Goal: Task Accomplishment & Management: Manage account settings

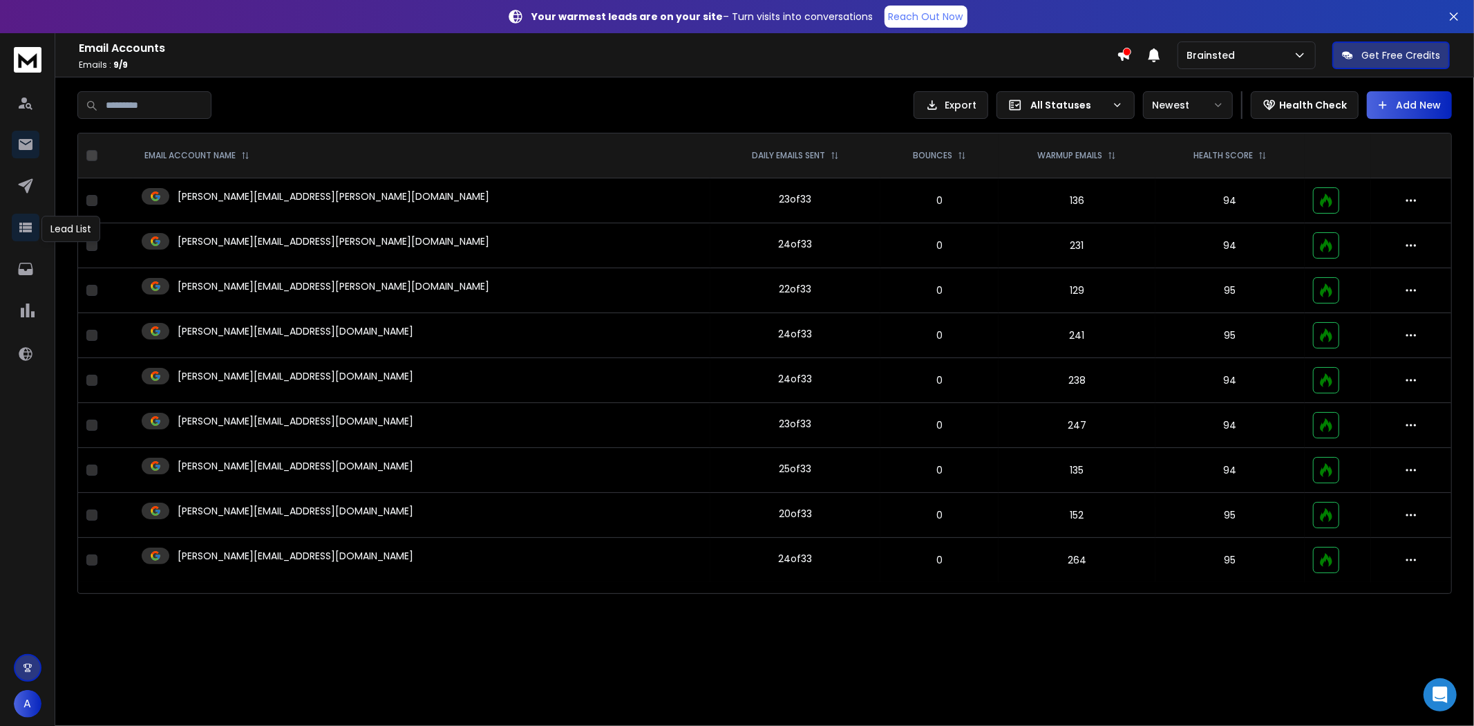
click at [25, 219] on icon at bounding box center [25, 227] width 17 height 17
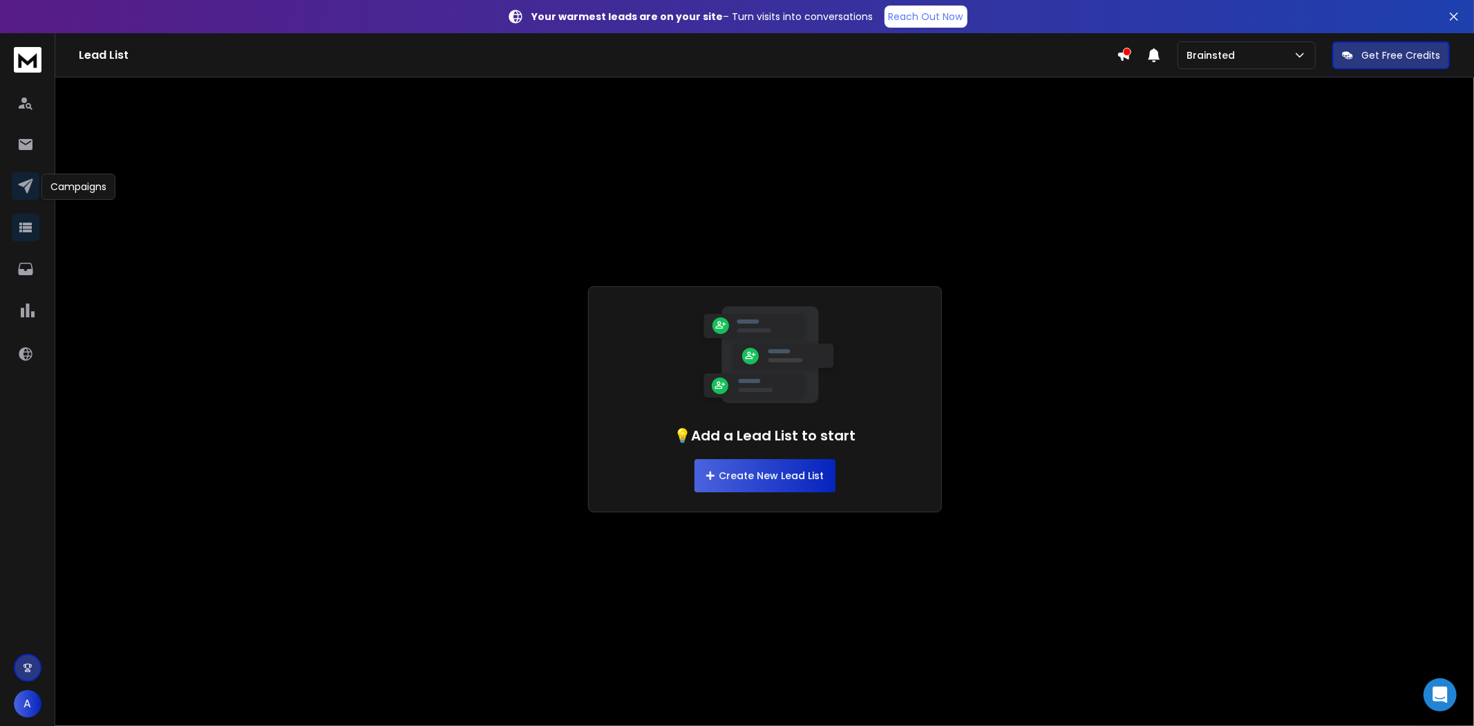
click at [31, 189] on icon at bounding box center [25, 186] width 17 height 17
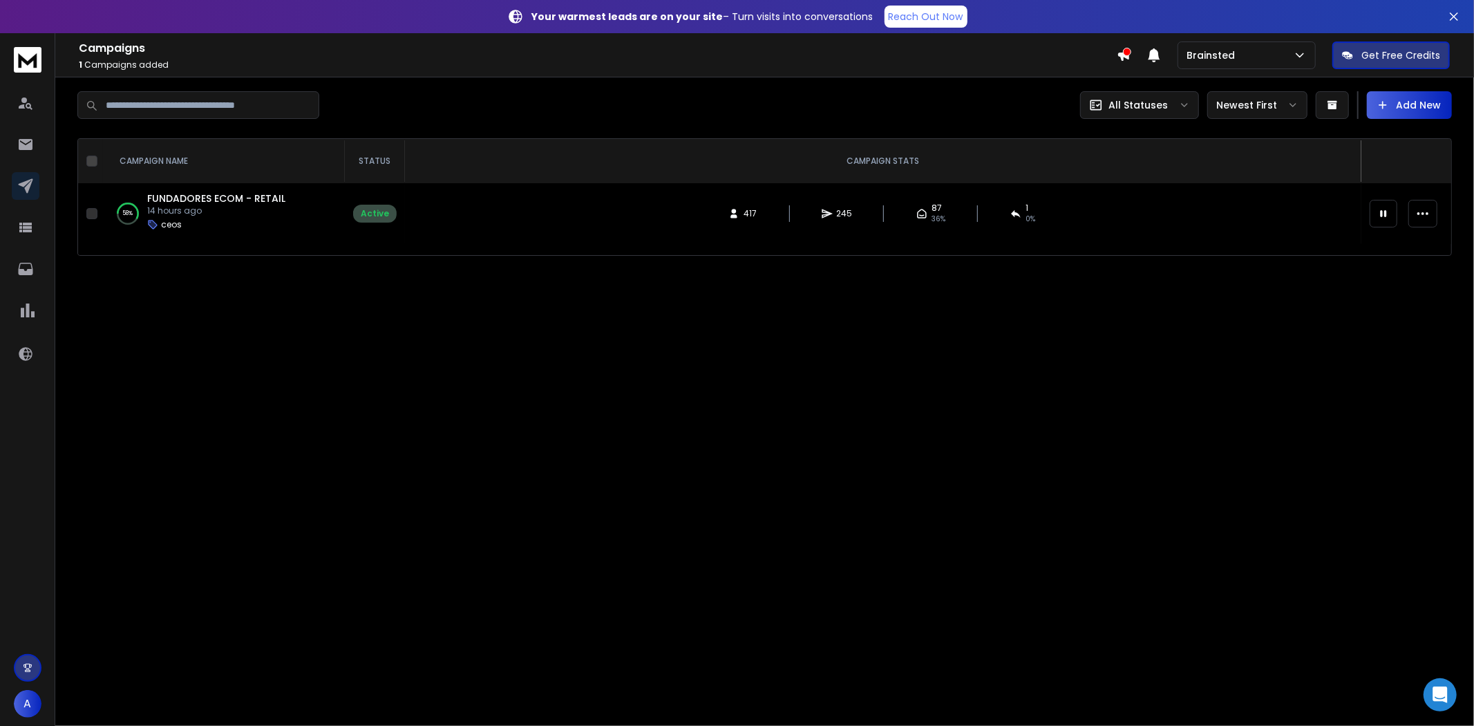
click at [26, 160] on div at bounding box center [28, 147] width 32 height 33
click at [23, 153] on link at bounding box center [26, 145] width 28 height 28
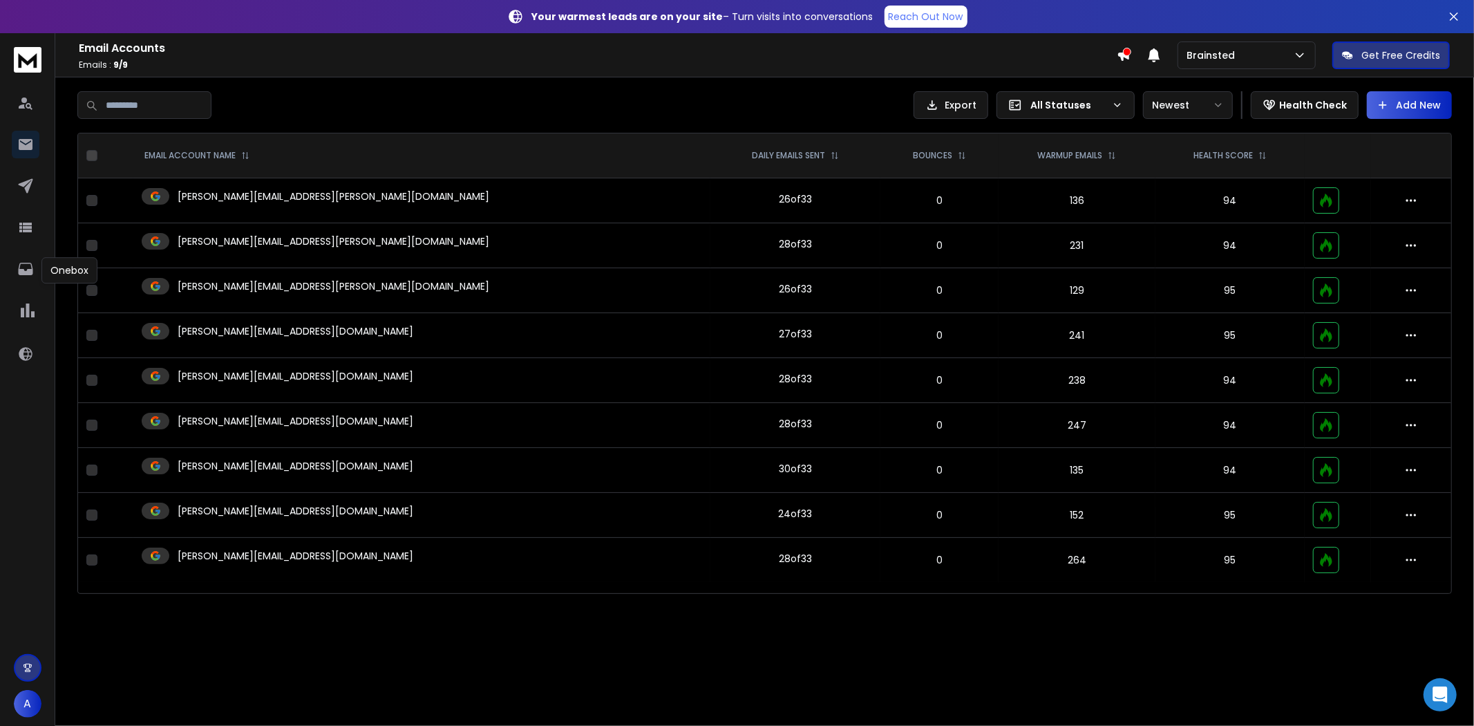
click at [15, 287] on div at bounding box center [28, 271] width 32 height 33
click at [25, 273] on icon at bounding box center [25, 269] width 15 height 12
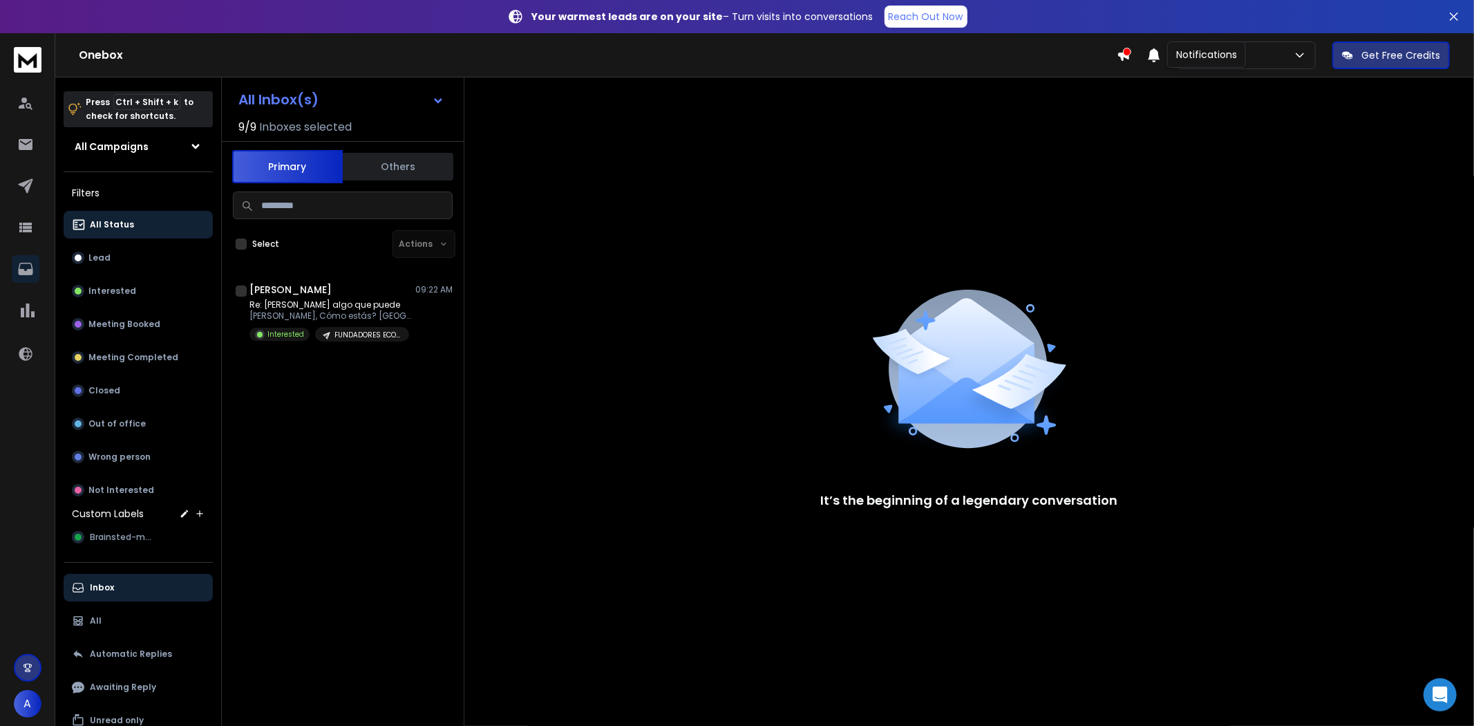
click at [1242, 58] on div "Notifications" at bounding box center [1206, 54] width 79 height 26
click at [36, 178] on link at bounding box center [26, 186] width 28 height 28
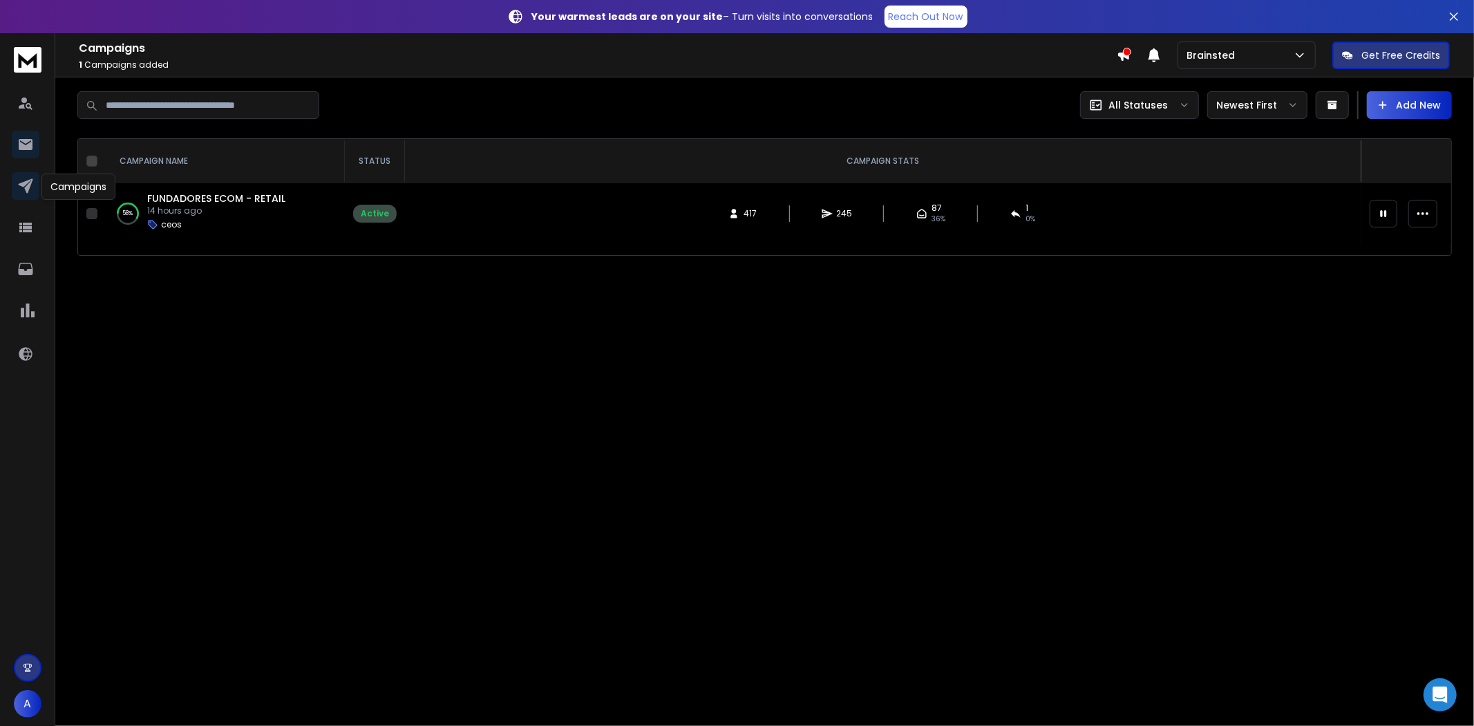
click at [22, 147] on icon at bounding box center [26, 144] width 14 height 11
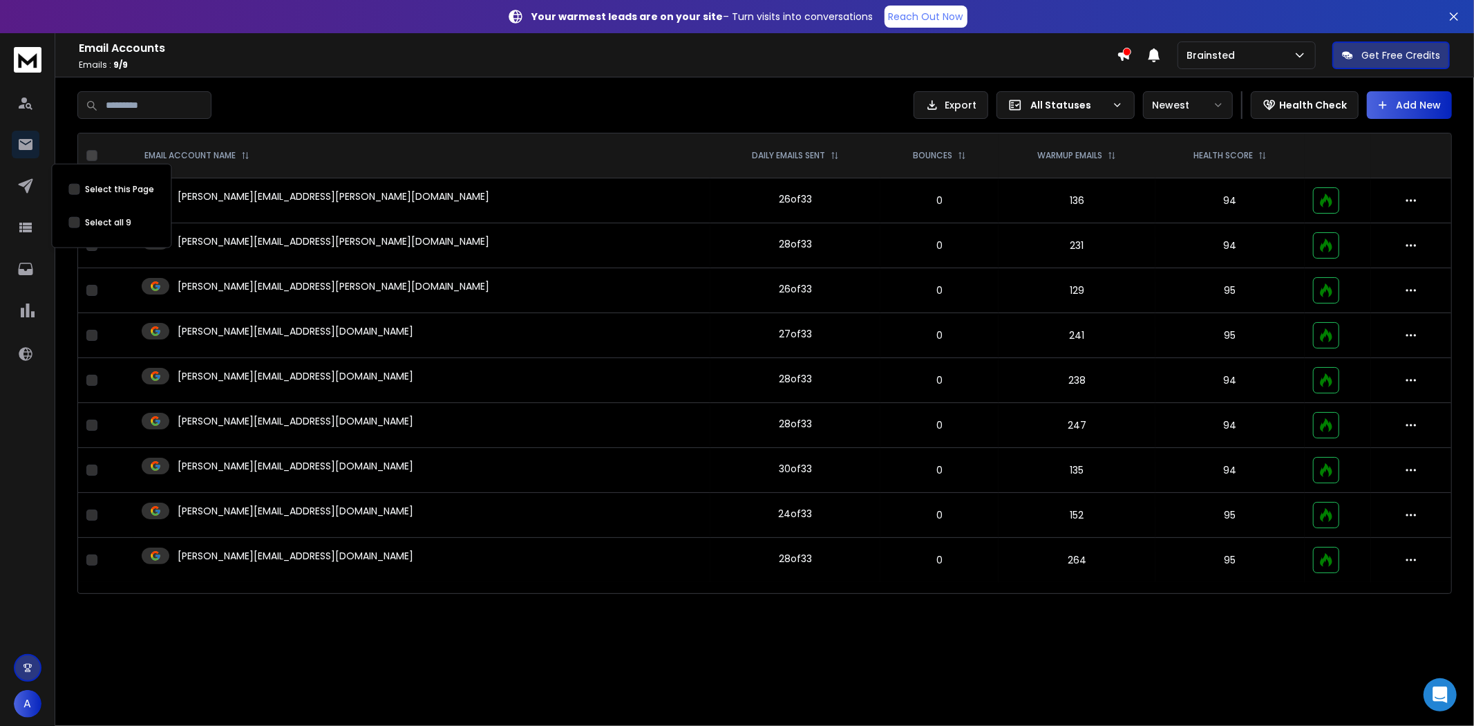
click at [88, 150] on button "Select this Page" at bounding box center [91, 155] width 11 height 11
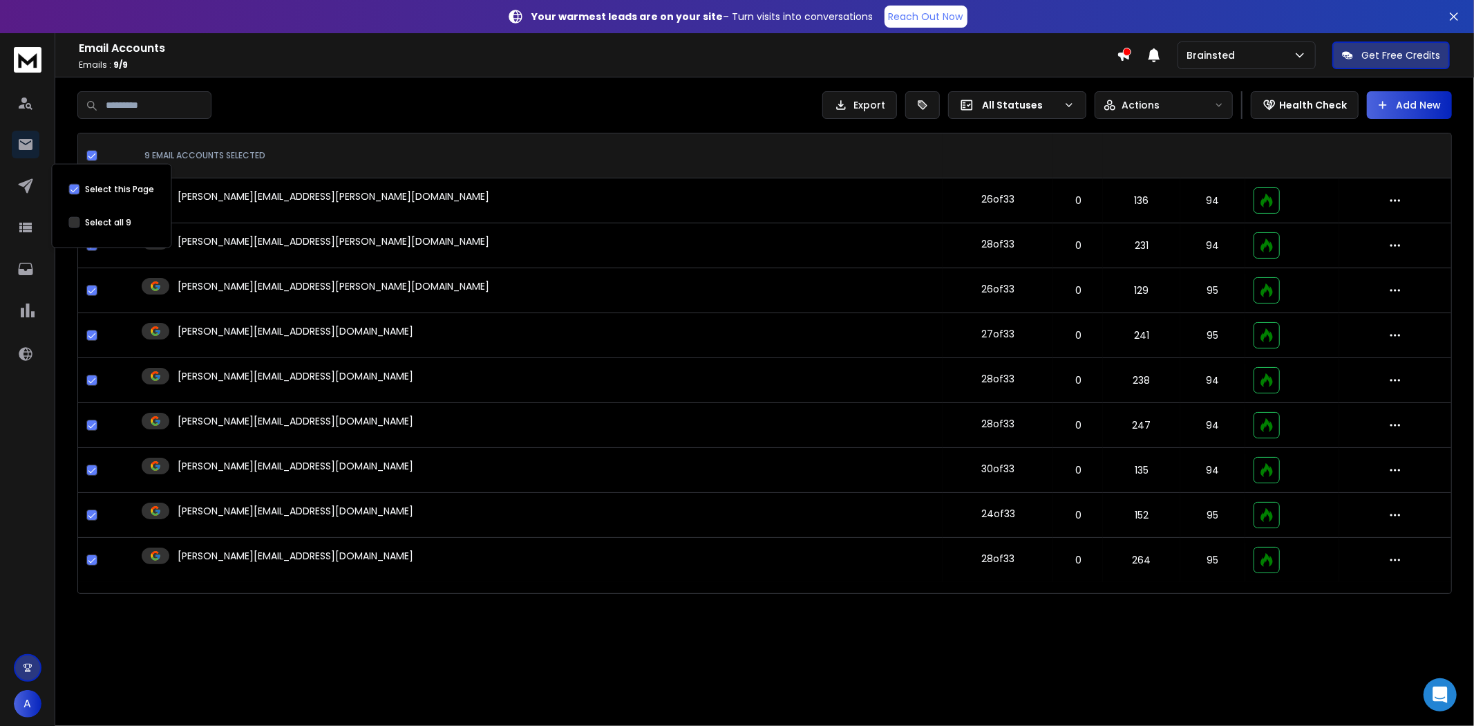
click at [98, 222] on label "Select all 9" at bounding box center [108, 222] width 46 height 11
click at [83, 217] on div "Select all 9" at bounding box center [111, 222] width 86 height 11
click at [70, 225] on button "Select this Page" at bounding box center [73, 222] width 11 height 11
click at [1107, 104] on icon "button" at bounding box center [1110, 105] width 12 height 12
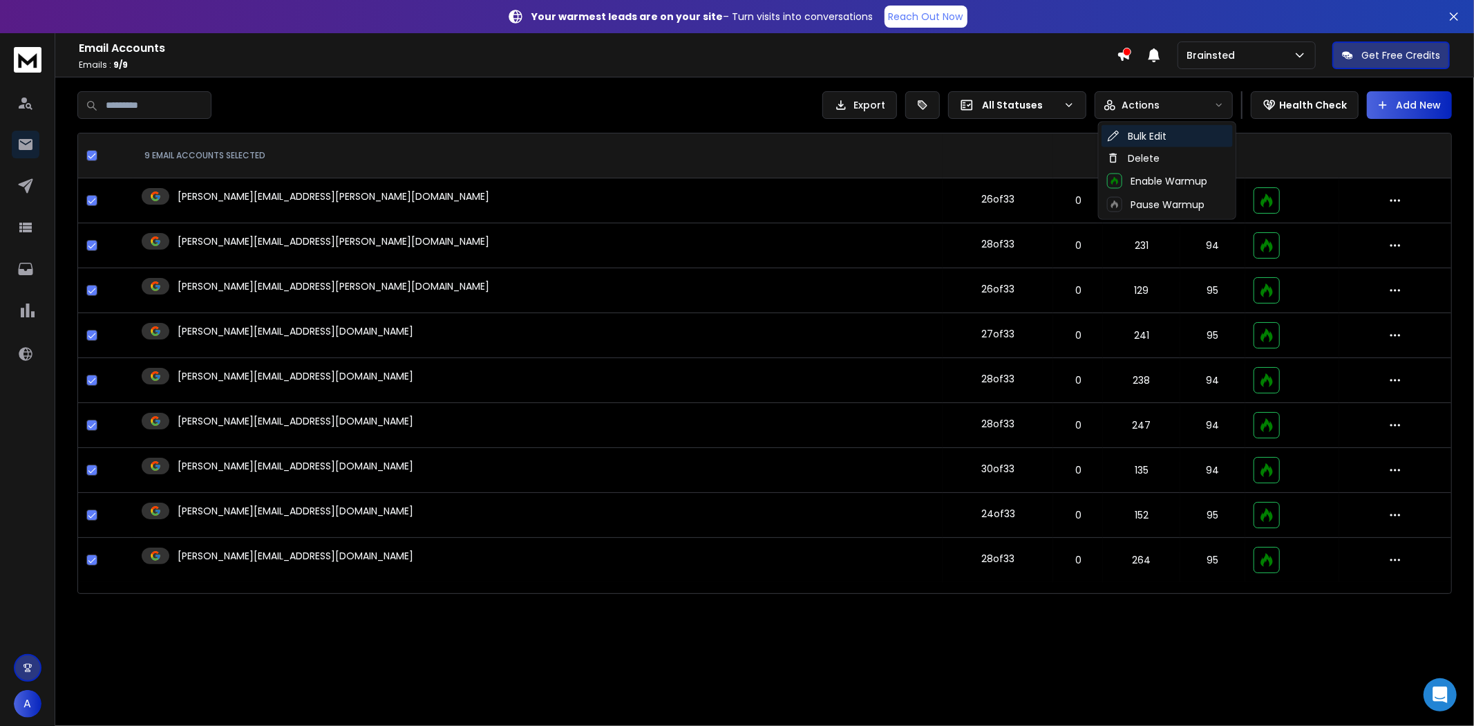
click at [1144, 140] on div "Bulk Edit" at bounding box center [1136, 136] width 59 height 14
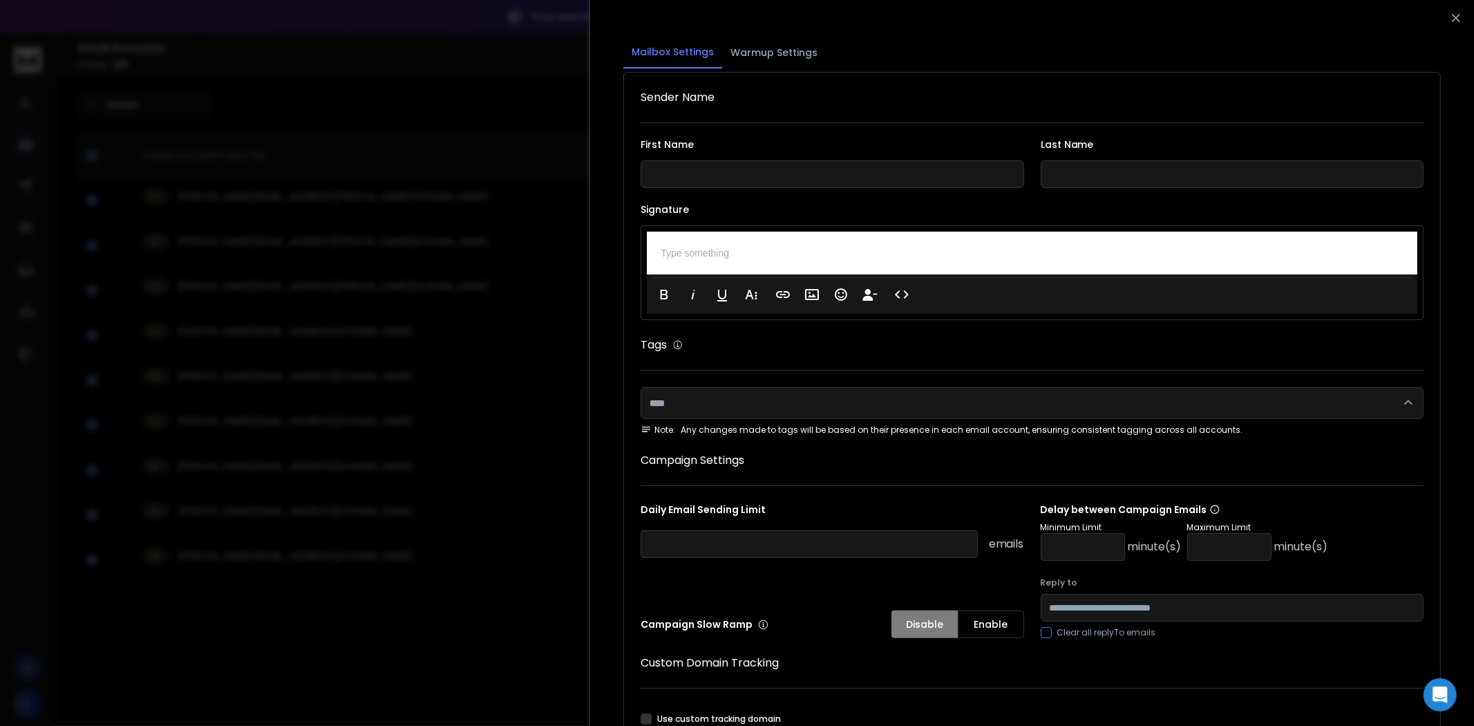
click at [793, 536] on input "number" at bounding box center [809, 544] width 337 height 28
click at [775, 544] on input "number" at bounding box center [809, 544] width 337 height 28
click at [656, 541] on input "**" at bounding box center [809, 544] width 337 height 28
type input "**"
click at [833, 601] on div "Campaign Slow Ramp Disable Enable" at bounding box center [832, 607] width 383 height 61
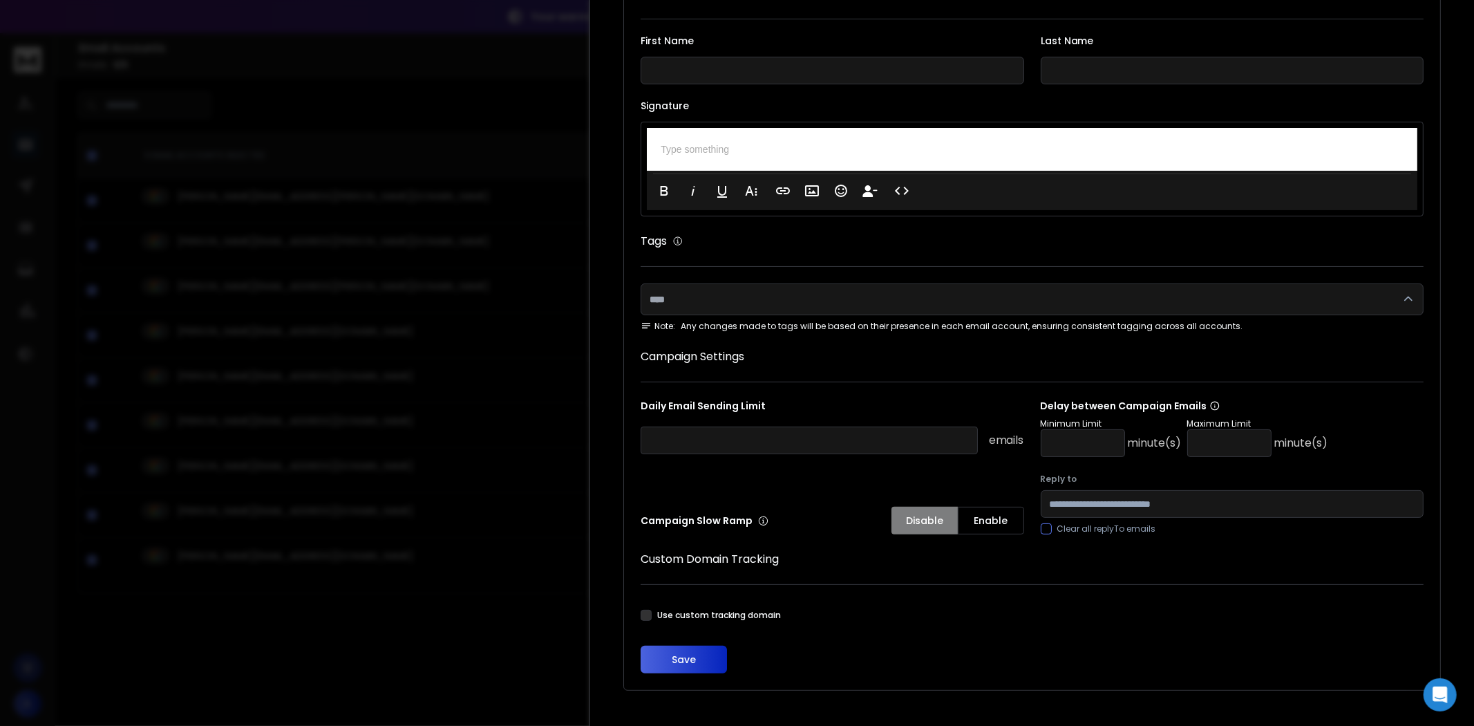
scroll to position [107, 0]
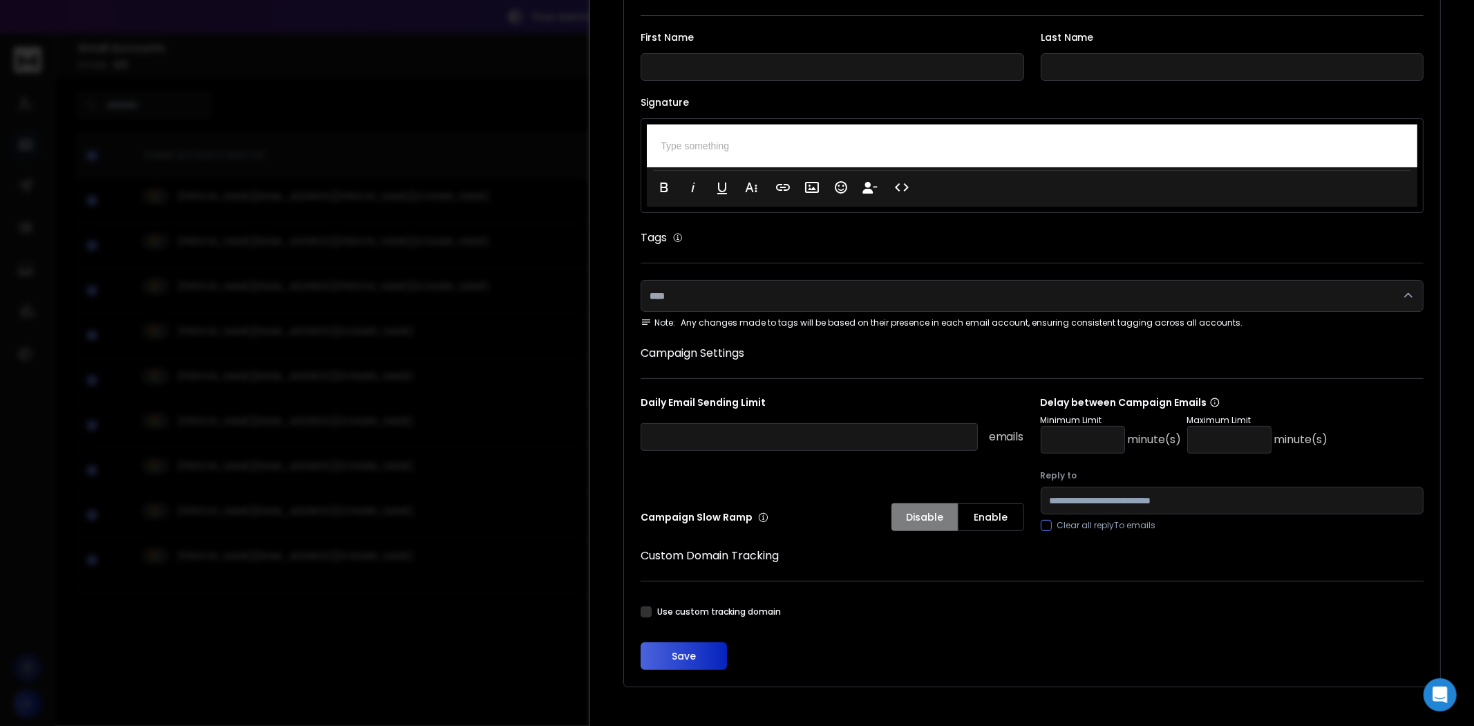
click at [681, 657] on button "Save" at bounding box center [684, 656] width 86 height 28
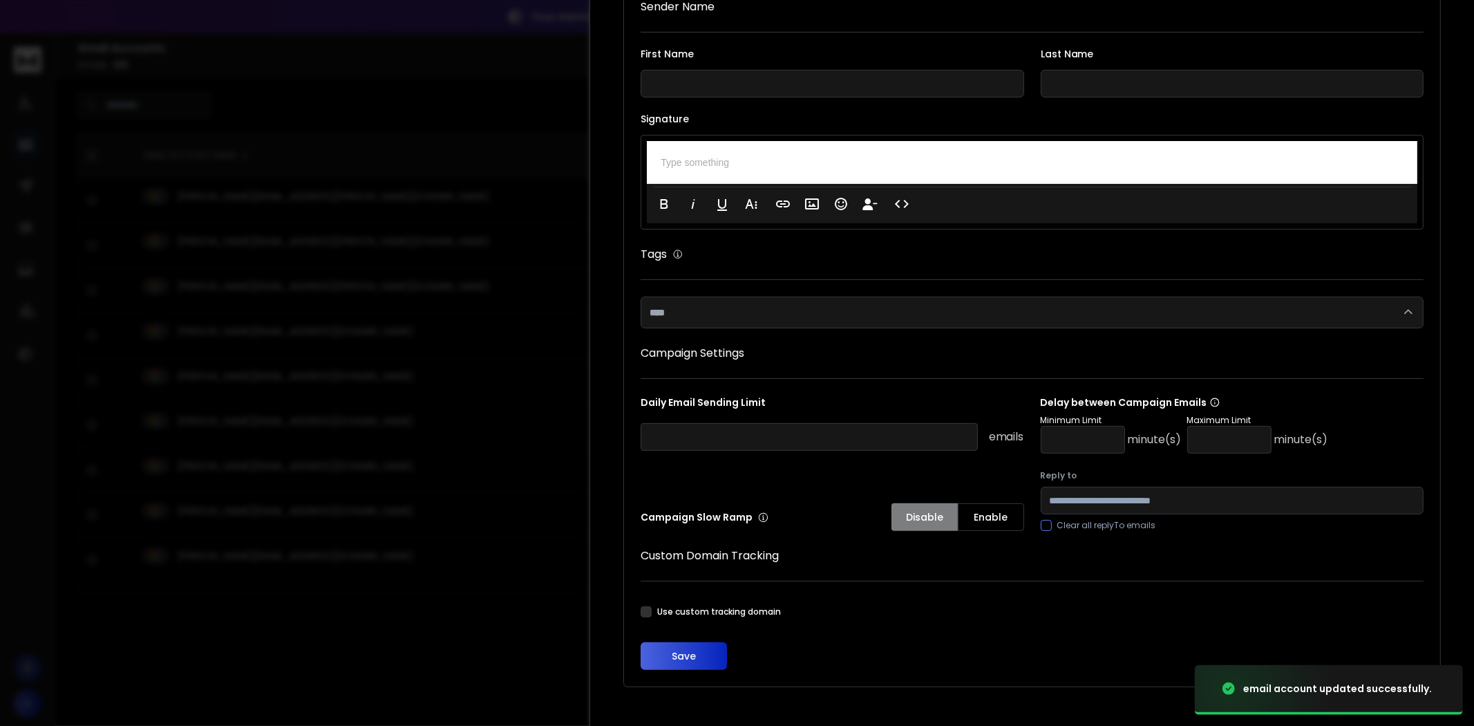
scroll to position [91, 0]
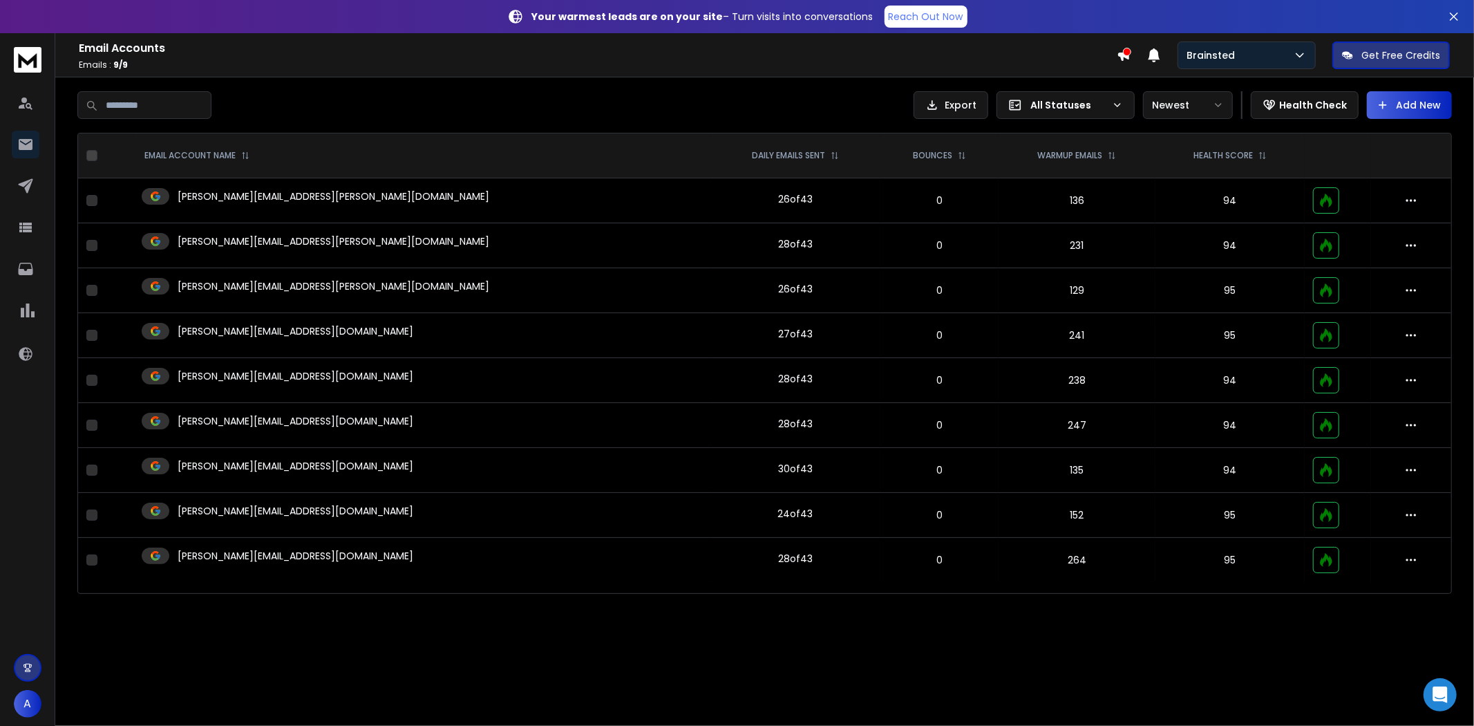
click at [1260, 68] on button "Brainsted" at bounding box center [1246, 55] width 138 height 28
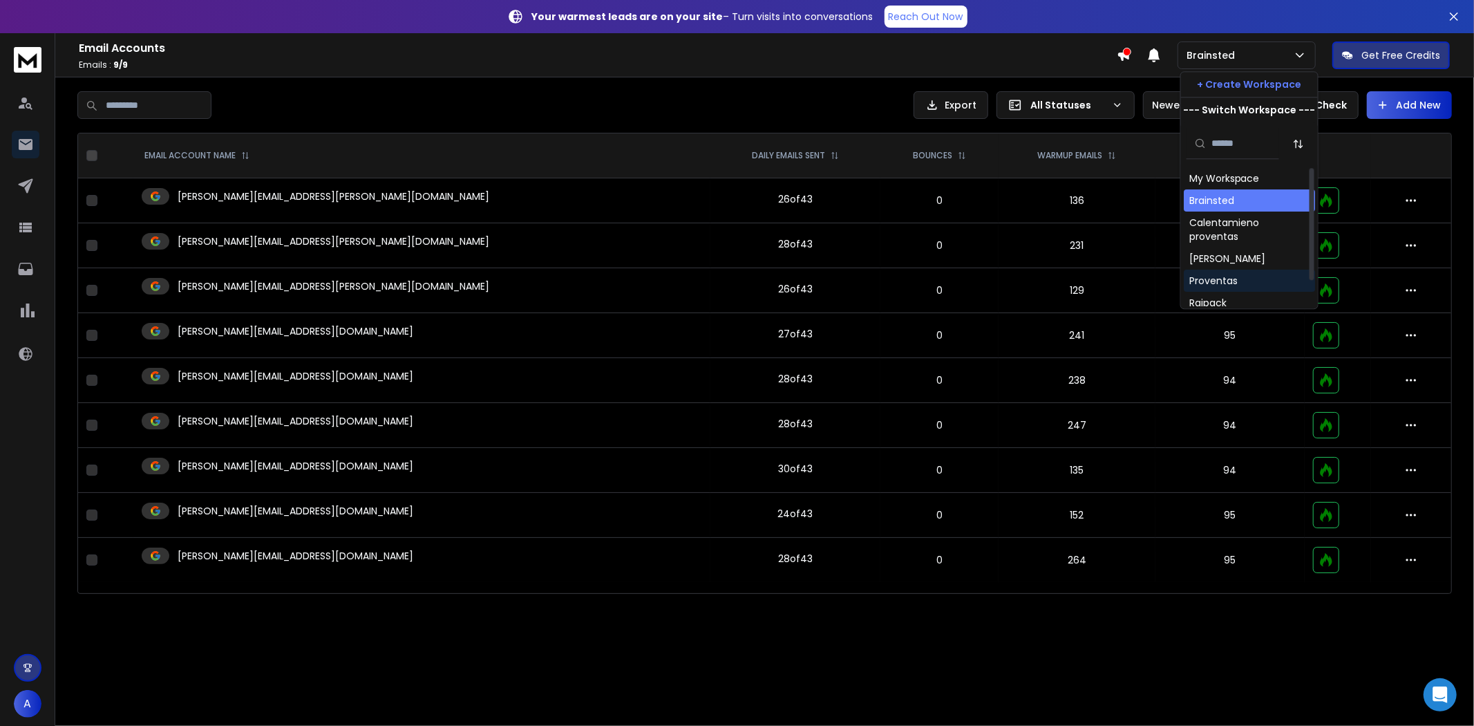
click at [1240, 287] on div "Proventas" at bounding box center [1249, 280] width 131 height 22
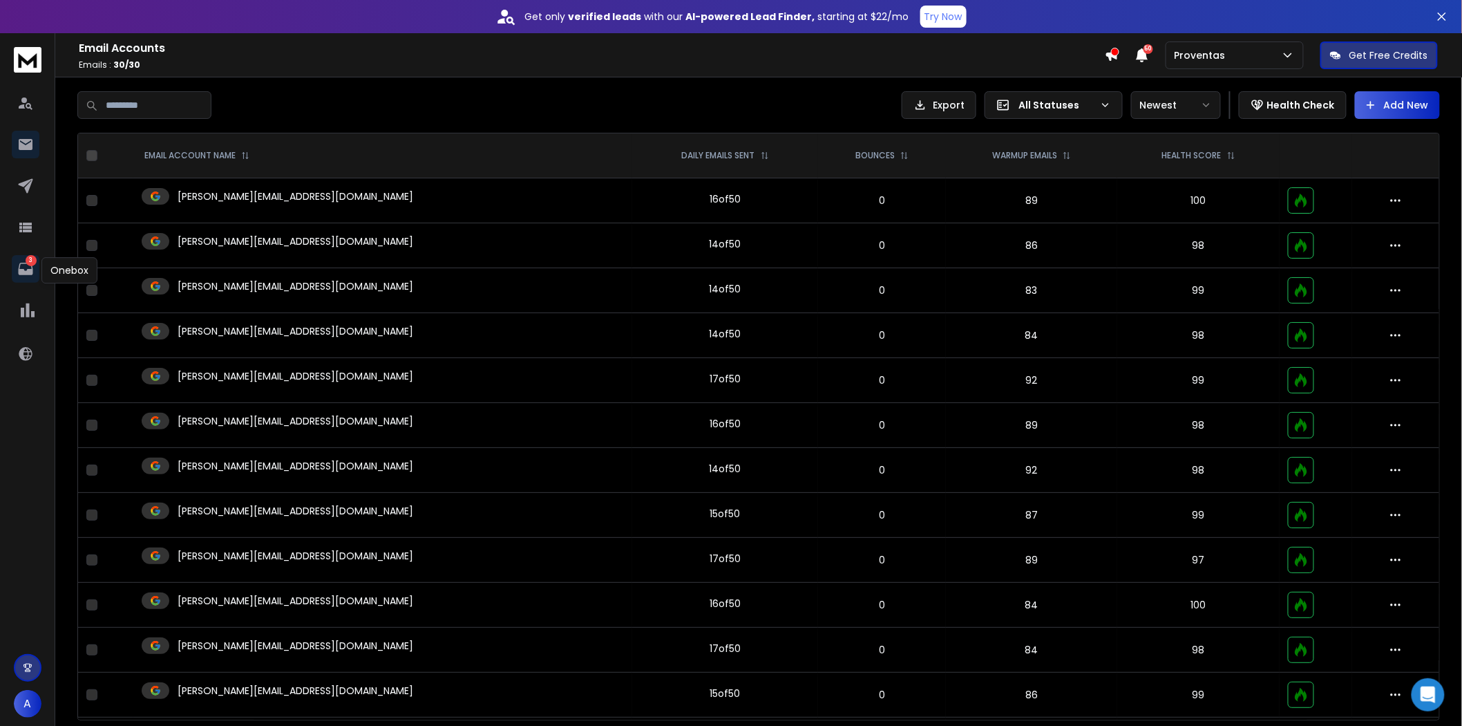
click at [21, 260] on link "3" at bounding box center [26, 269] width 28 height 28
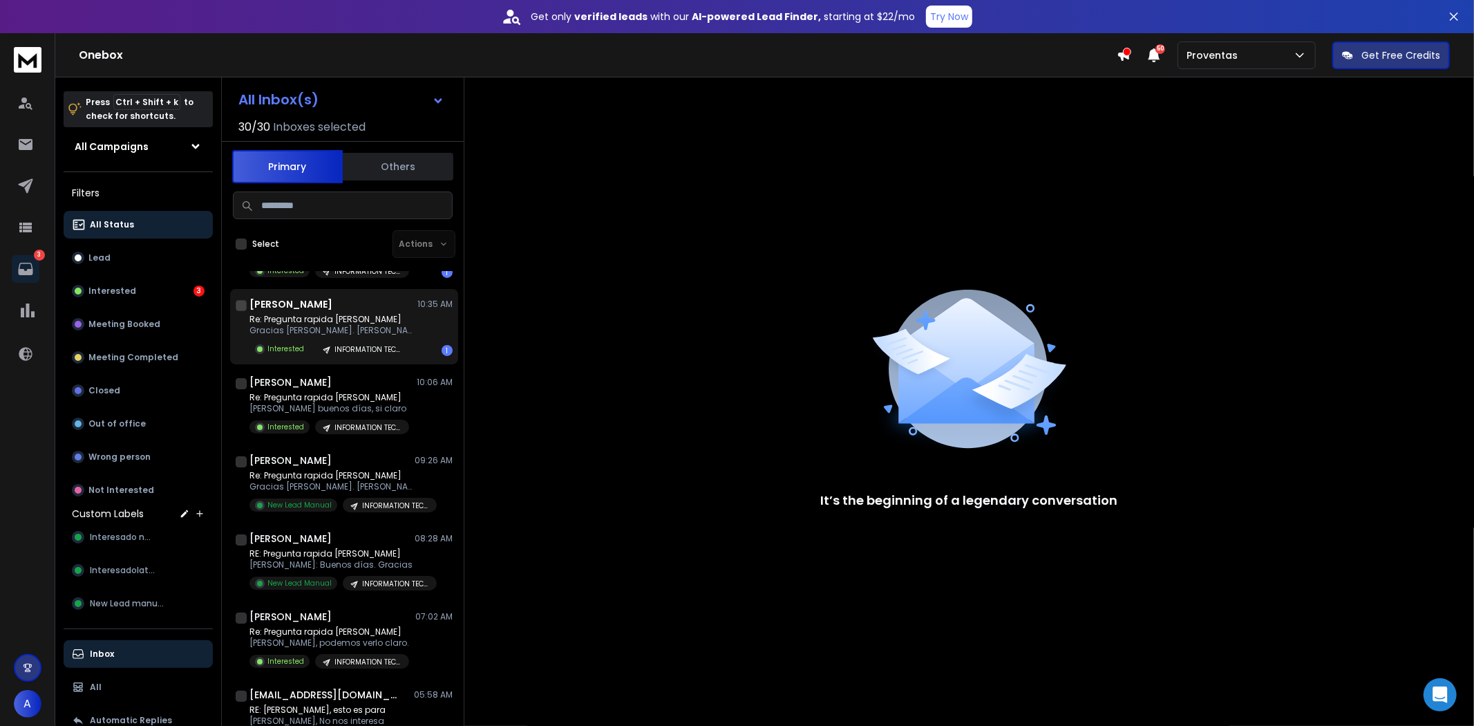
scroll to position [153, 0]
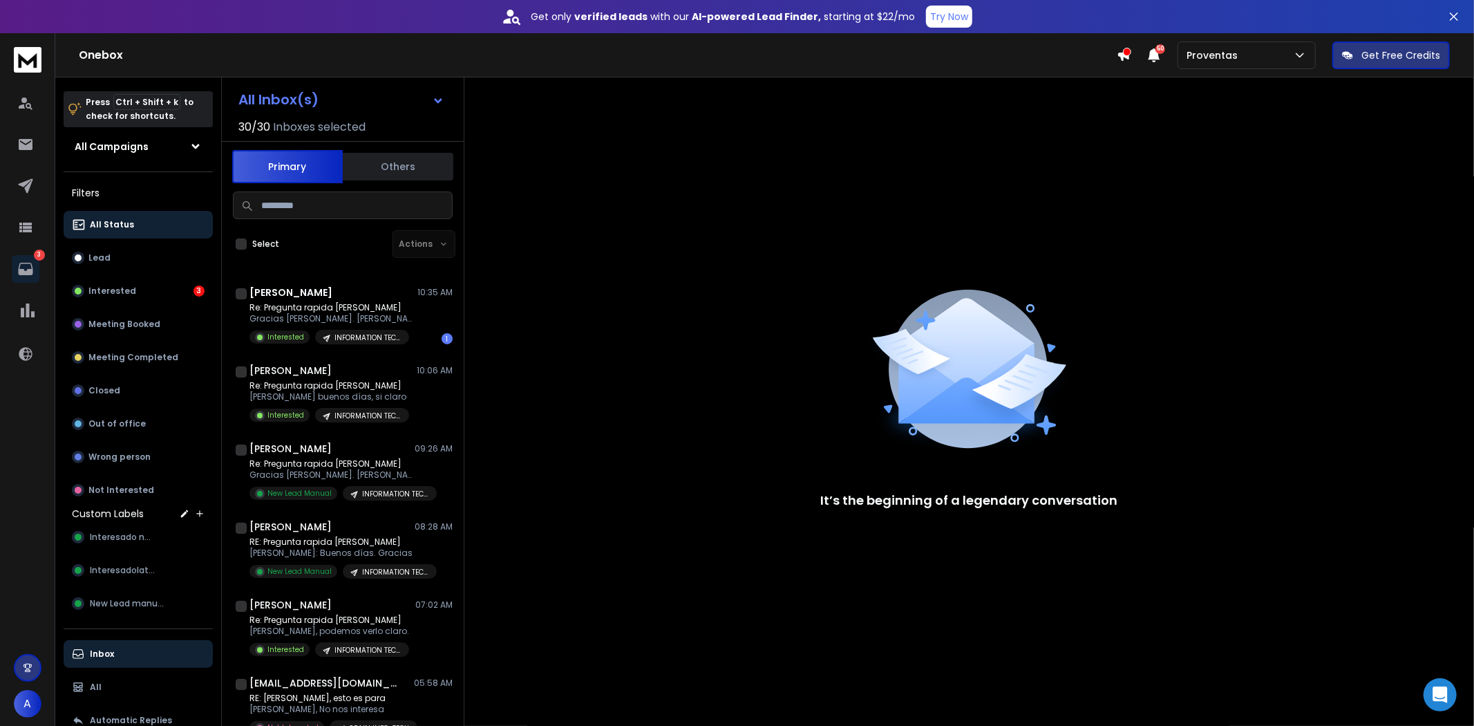
click at [389, 430] on div "Ing. José Arturo Chavarría Medina 12:42 PM Re: Consulta Jose Hola Como crees qu…" at bounding box center [343, 540] width 242 height 537
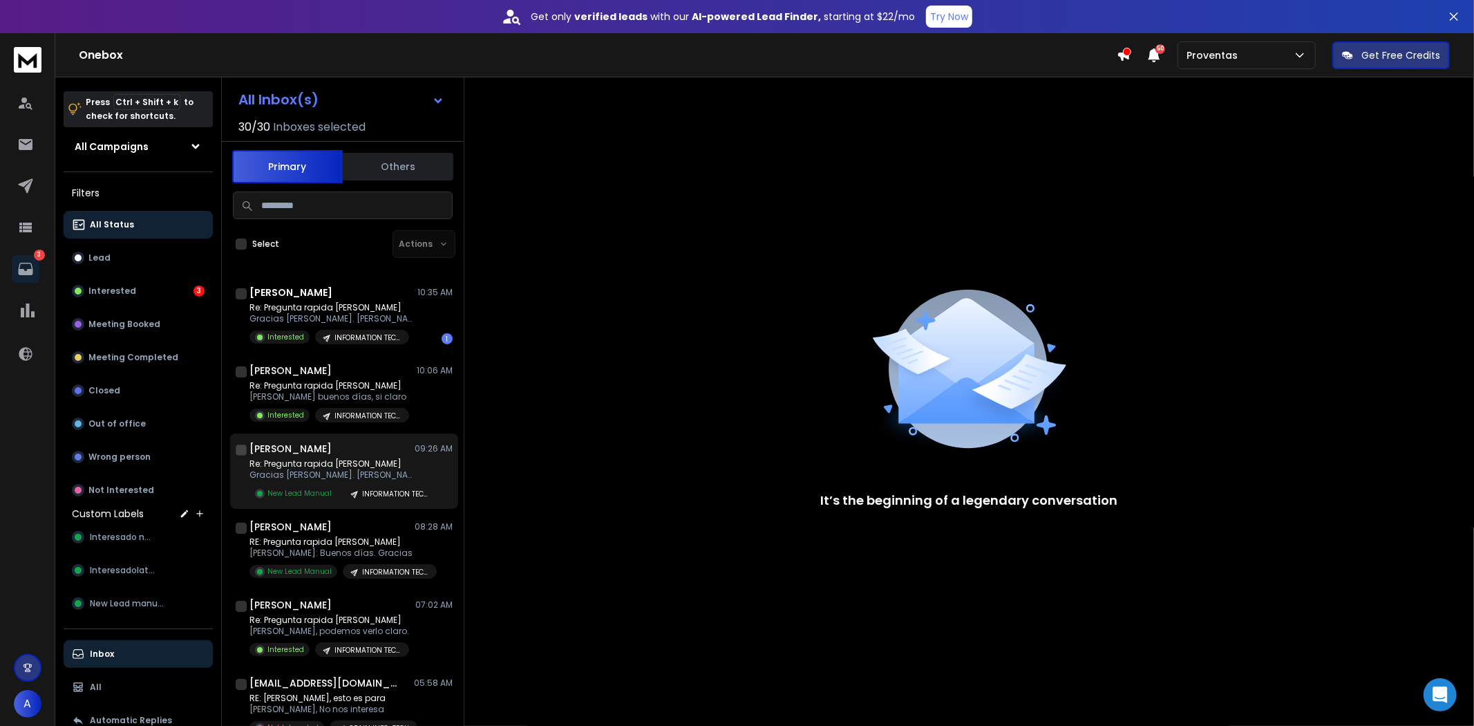
click at [389, 445] on div "Daniel Salcedo 09:26 AM" at bounding box center [350, 449] width 203 height 14
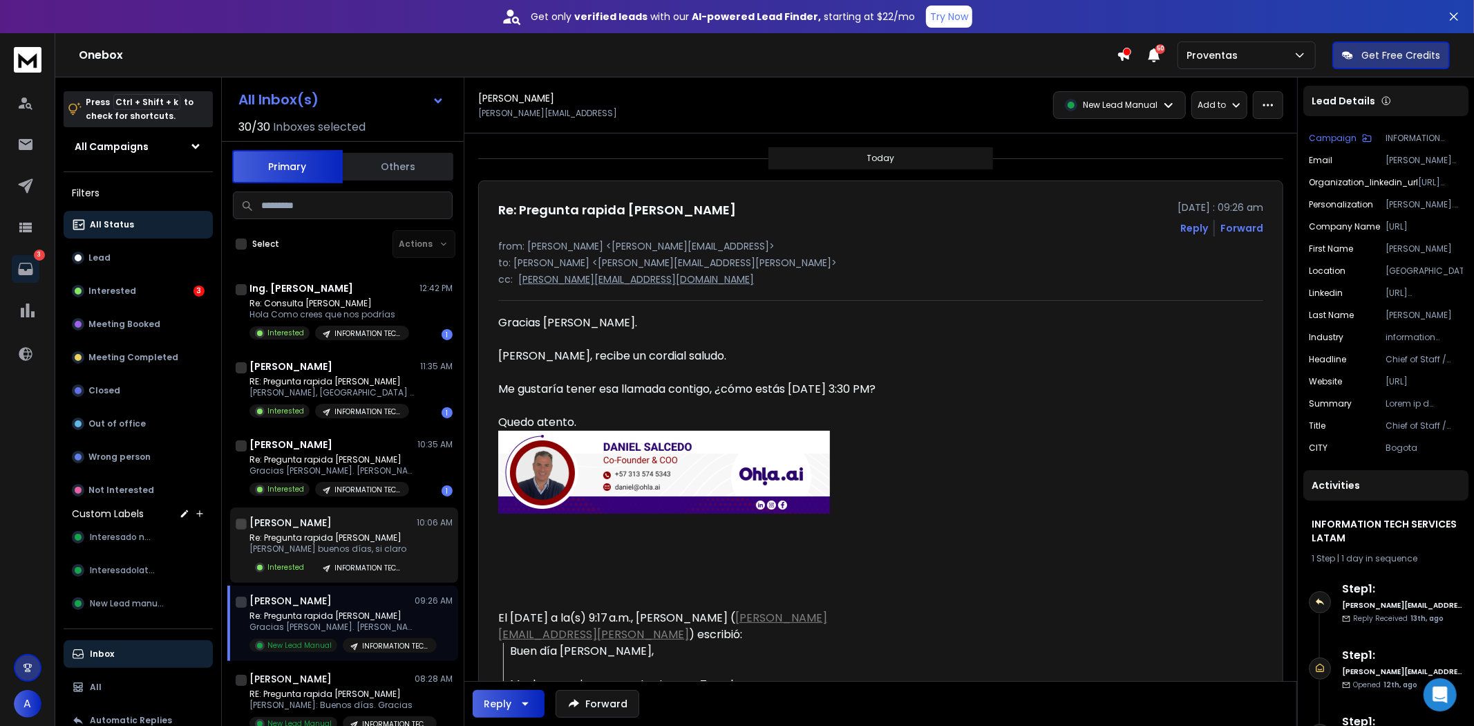
scroll to position [0, 0]
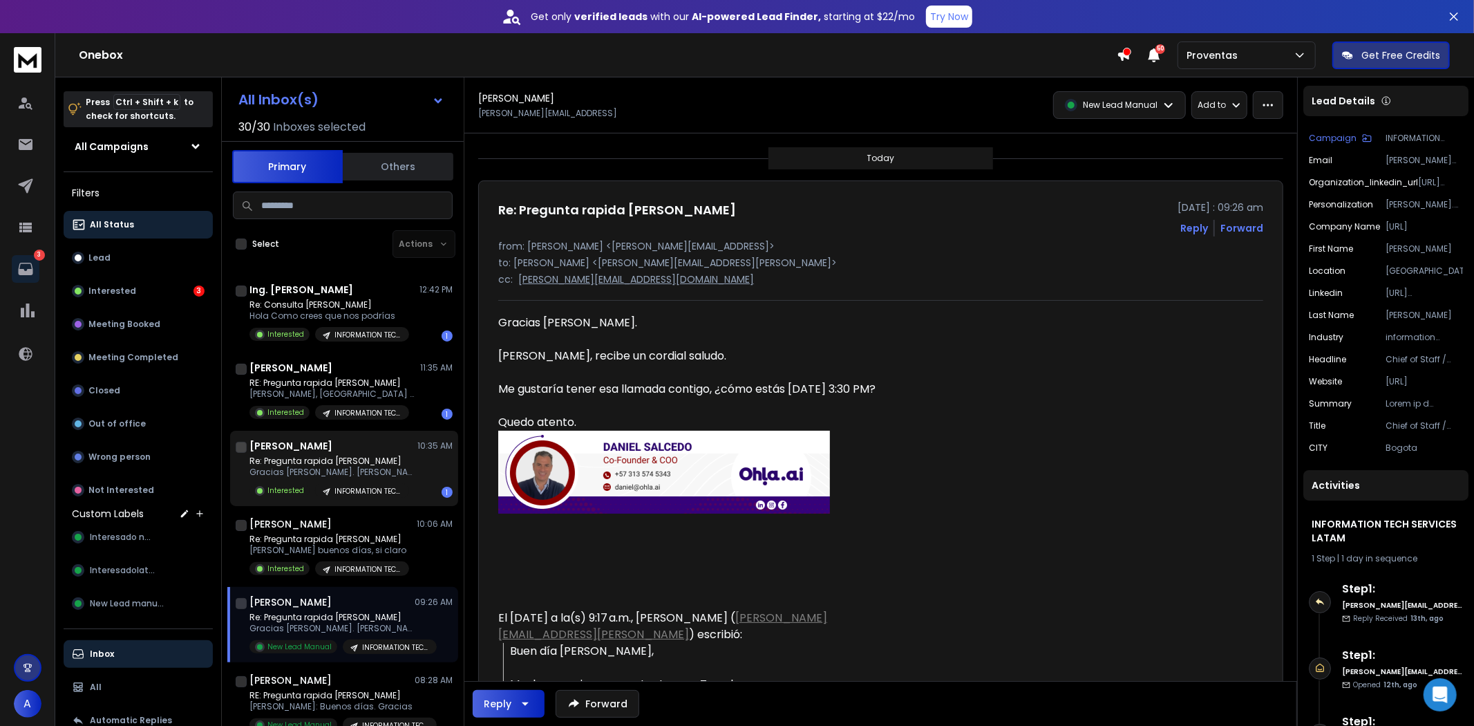
click at [418, 440] on p "10:35 AM" at bounding box center [434, 445] width 35 height 11
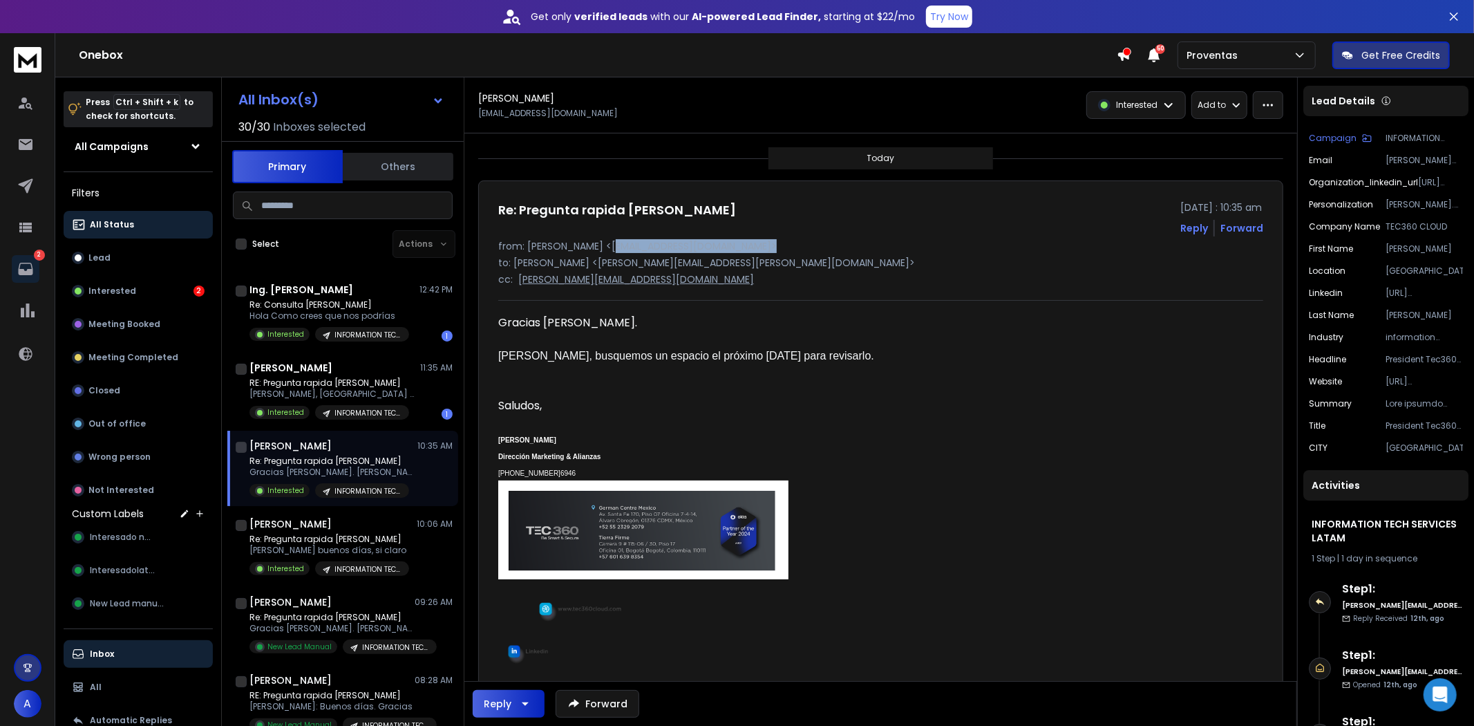
drag, startPoint x: 770, startPoint y: 245, endPoint x: 607, endPoint y: 243, distance: 163.1
click at [607, 243] on p "from: Vania De Rosas <vaniaderosas@tec360cloud.com>" at bounding box center [880, 246] width 765 height 14
copy p "vaniaderosas@tec360cloud.com"
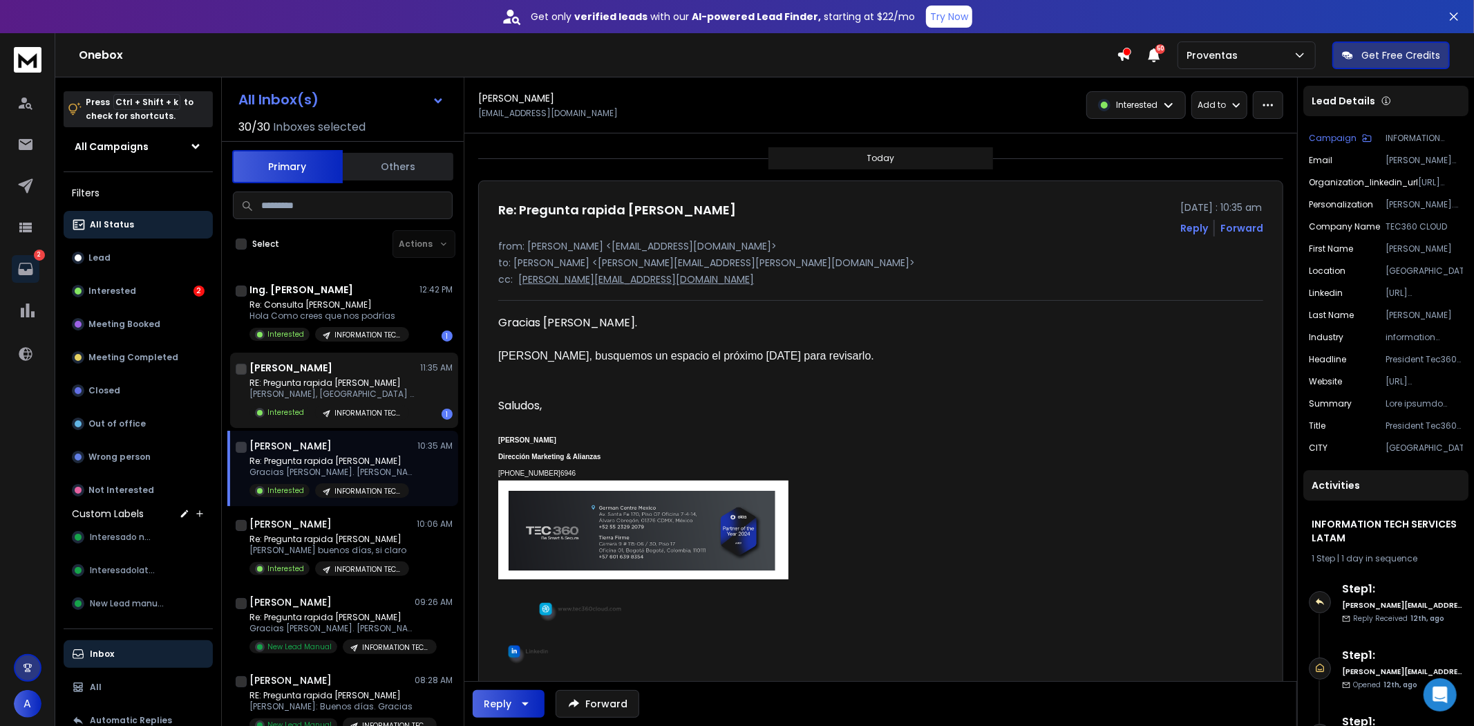
click at [430, 385] on div "RE: Pregunta rapida Vanessa Hola Andrés, buenos días ¿Te Interested INFORMATION…" at bounding box center [350, 398] width 203 height 42
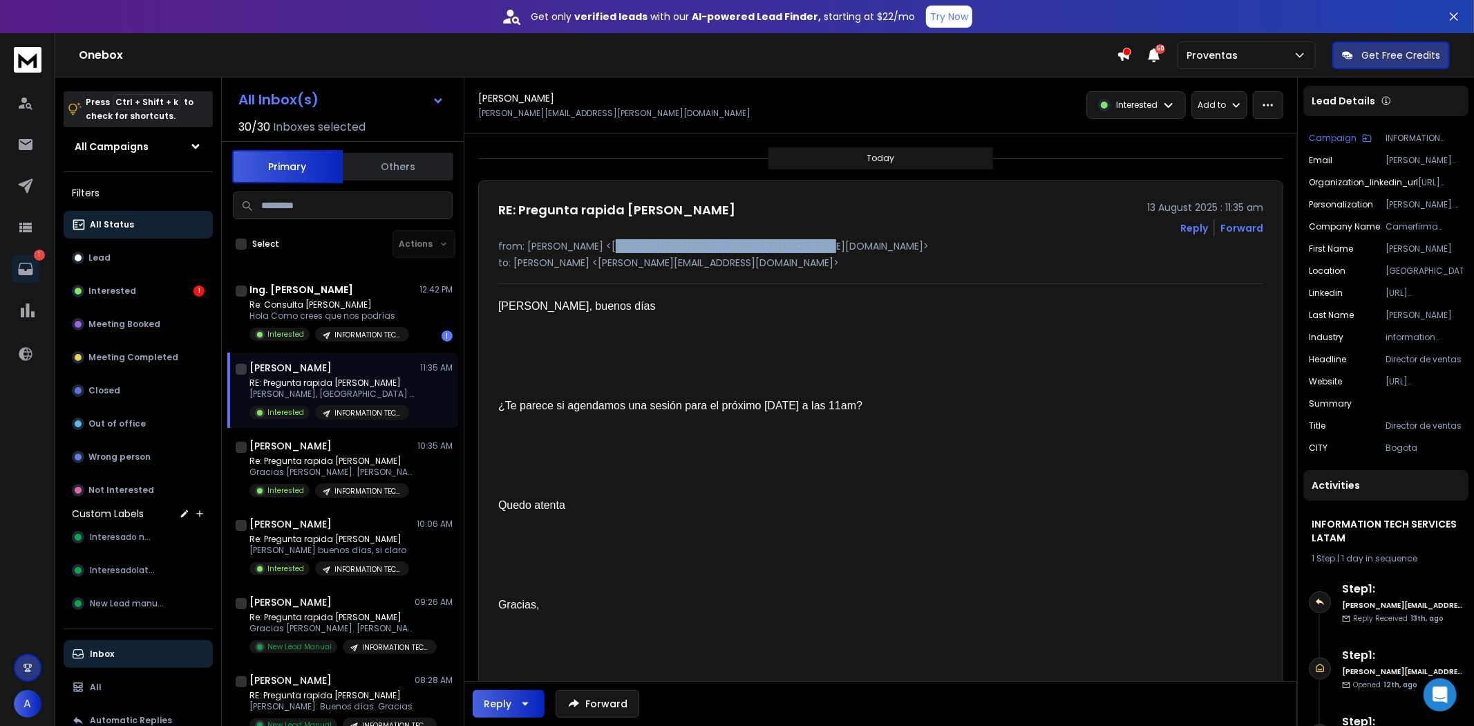
drag, startPoint x: 833, startPoint y: 243, endPoint x: 612, endPoint y: 244, distance: 221.1
click at [612, 244] on p "from: Vanessa Arango <vanessa.arango@colombia.camerfirma.com>" at bounding box center [880, 246] width 765 height 14
copy p "vanessa.arango@colombia.camerfirma.com"
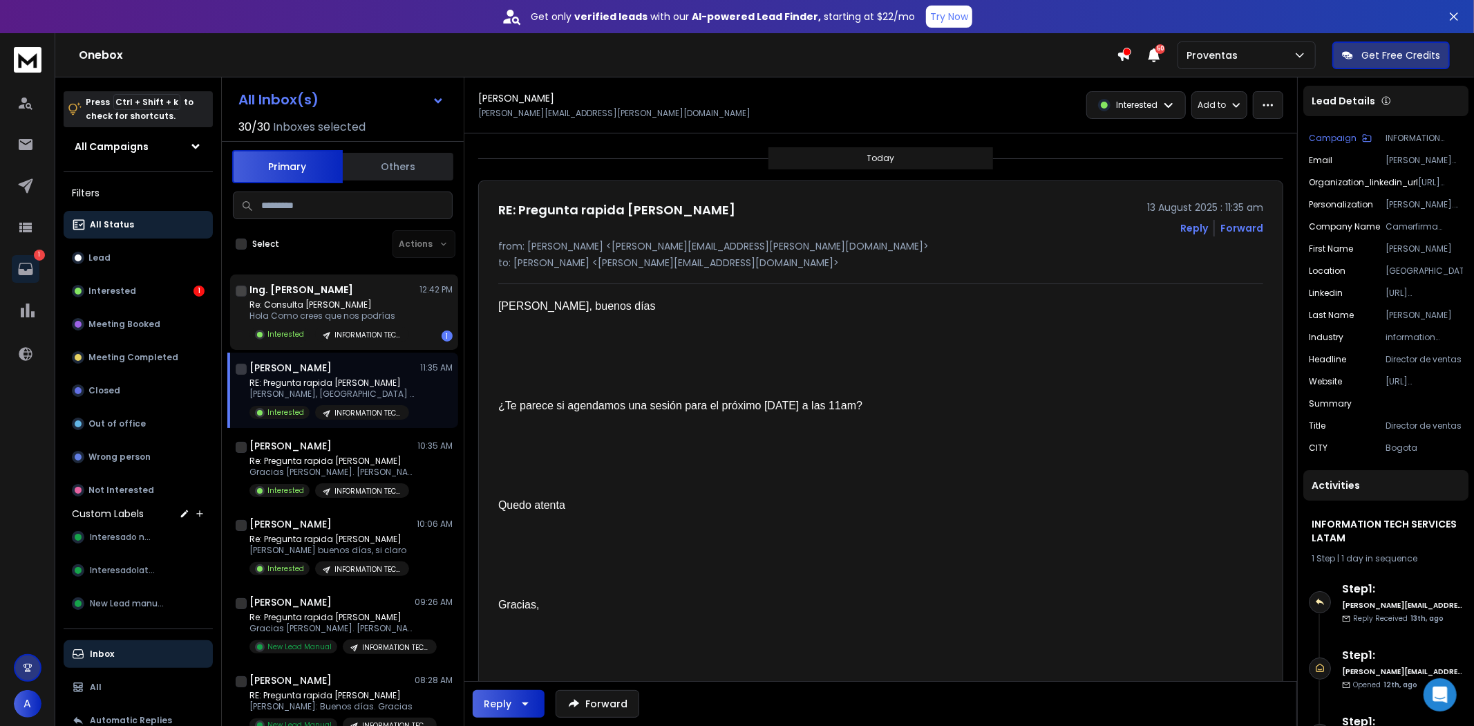
click at [401, 296] on div "Ing. José Arturo Chavarría Medina 12:42 PM Re: Consulta Jose Hola Como crees qu…" at bounding box center [350, 312] width 203 height 59
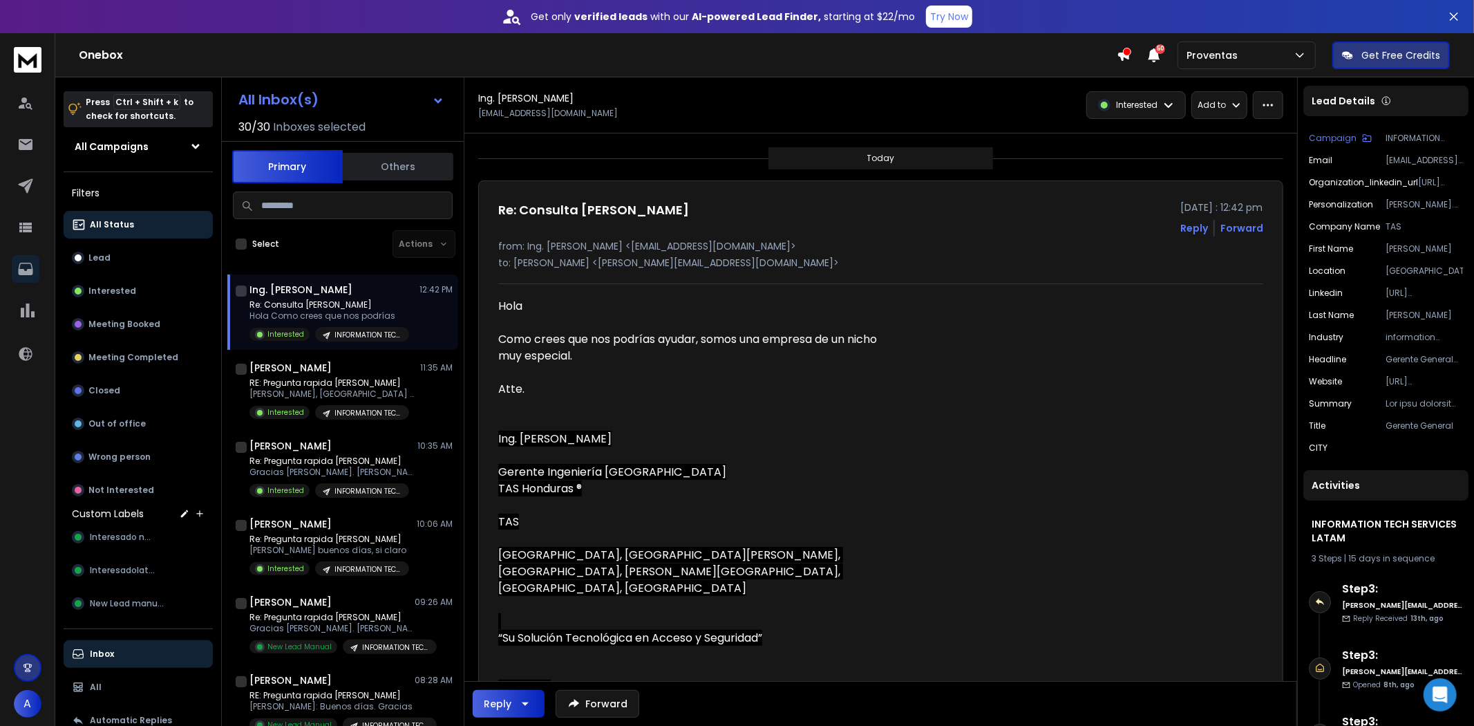
drag, startPoint x: 862, startPoint y: 247, endPoint x: 695, endPoint y: 243, distance: 167.3
click at [695, 243] on p "from: Ing. José Arturo Chavarría Medina <jchavarriam@tas-seguridad.com>" at bounding box center [880, 246] width 765 height 14
copy p "jchavarriam@tas-seguridad.com>"
drag, startPoint x: 860, startPoint y: 247, endPoint x: 768, endPoint y: 245, distance: 91.2
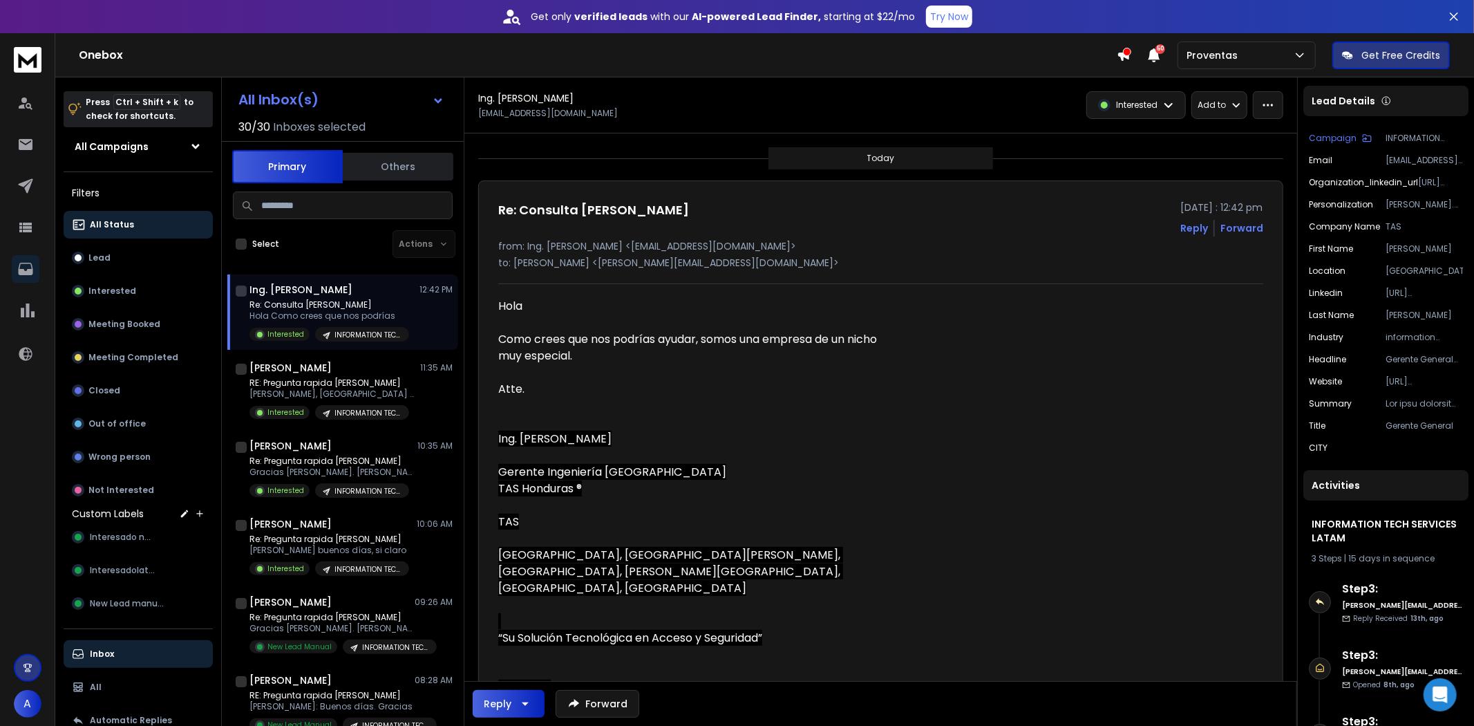
click at [768, 245] on p "from: Ing. José Arturo Chavarría Medina <jchavarriam@tas-seguridad.com>" at bounding box center [880, 246] width 765 height 14
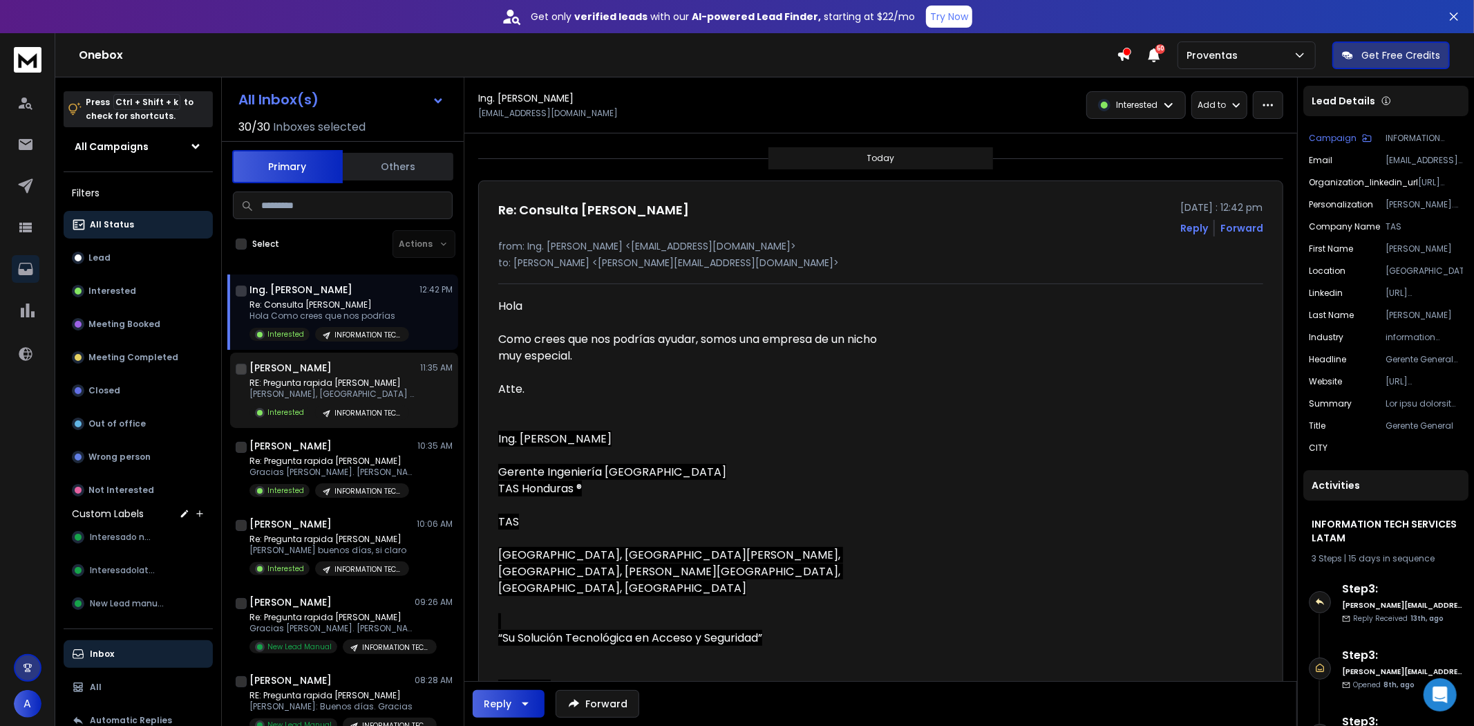
click at [392, 372] on div "Vanessa Arango 11:35 AM" at bounding box center [350, 368] width 203 height 14
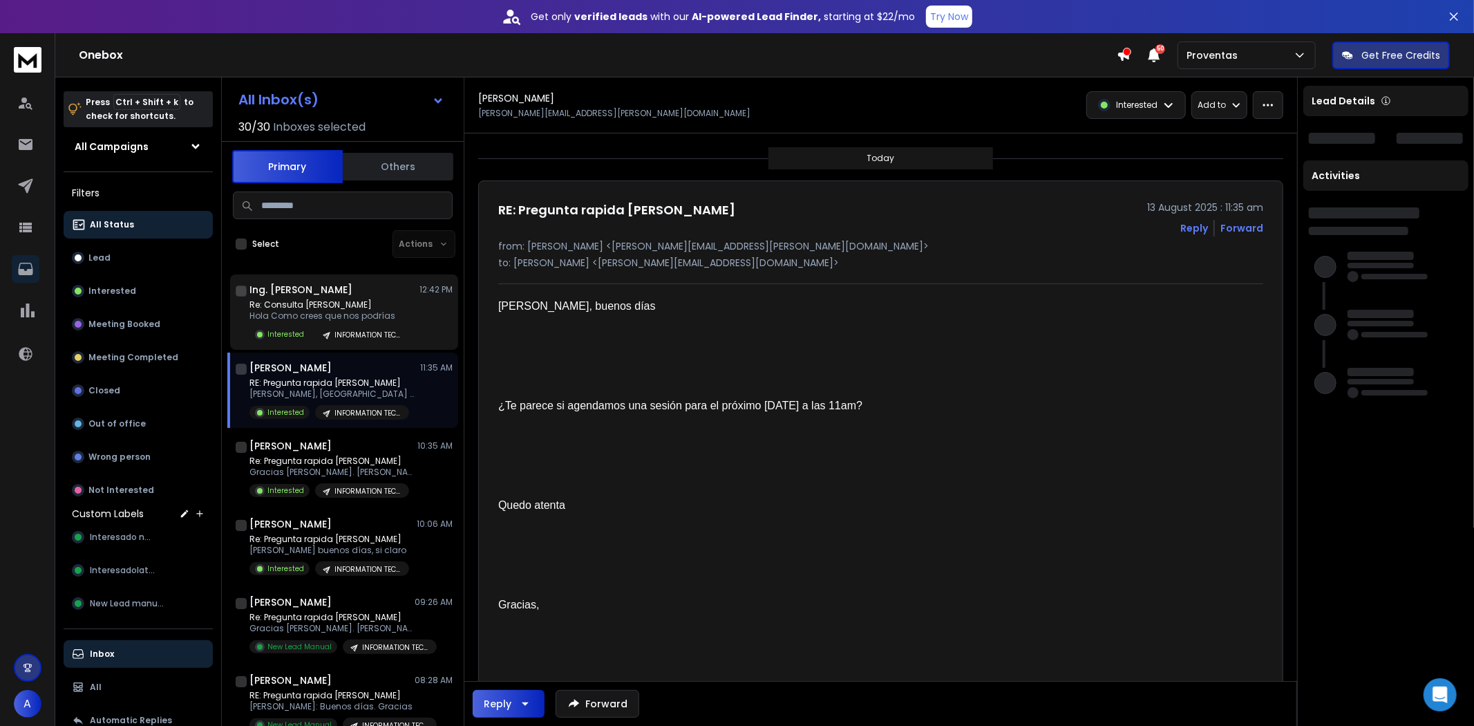
click at [418, 315] on div "Re: Consulta Jose Hola Como crees que nos podrías Interested INFORMATION TECH S…" at bounding box center [350, 320] width 203 height 42
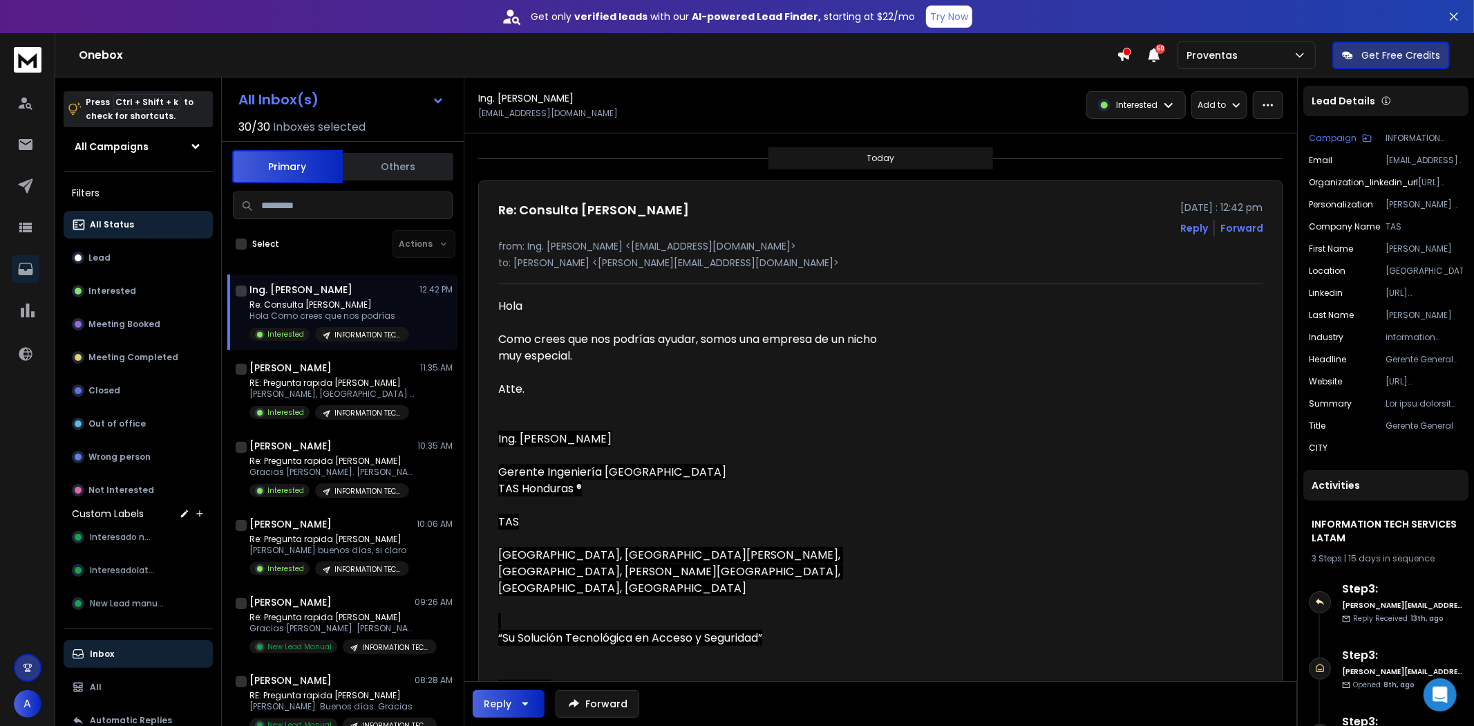
drag, startPoint x: 858, startPoint y: 243, endPoint x: 695, endPoint y: 240, distance: 162.4
click at [695, 240] on p "from: Ing. José Arturo Chavarría Medina <jchavarriam@tas-seguridad.com>" at bounding box center [880, 246] width 765 height 14
click at [1145, 105] on p "Interested" at bounding box center [1136, 105] width 41 height 11
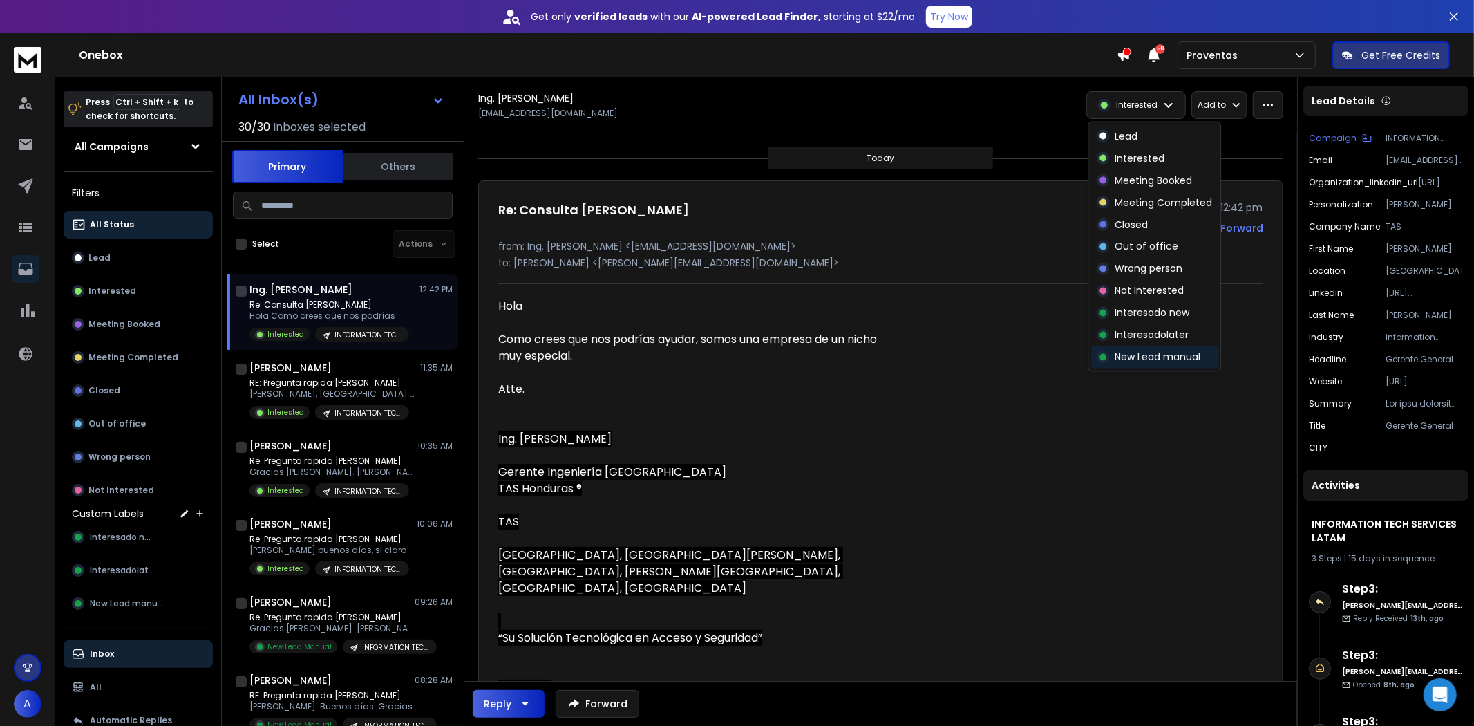
click at [1134, 357] on p "New Lead manual" at bounding box center [1158, 357] width 86 height 14
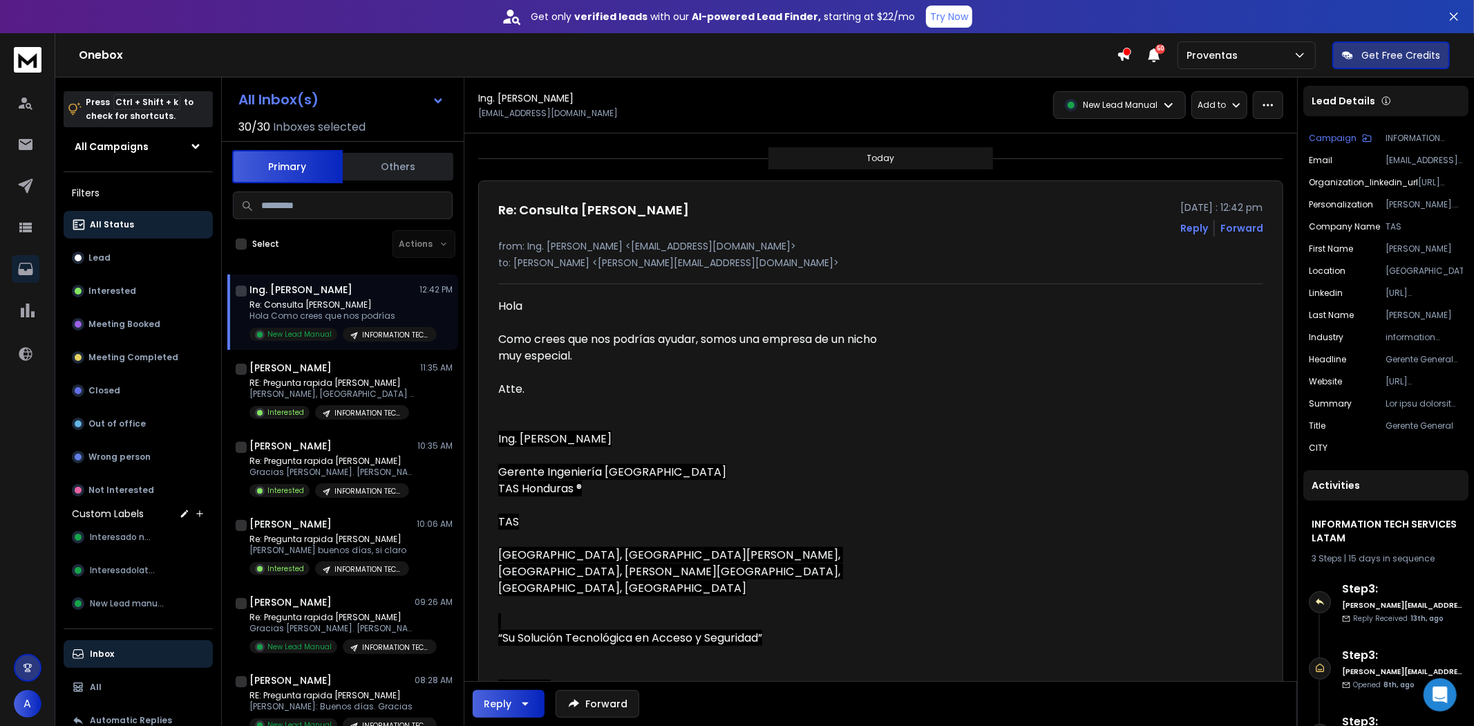
click at [402, 183] on div "Primary Others Select Actions Ing. José Arturo Chavarría Medina 12:42 PM Re: Co…" at bounding box center [343, 481] width 242 height 656
click at [395, 162] on button "Others" at bounding box center [398, 166] width 111 height 30
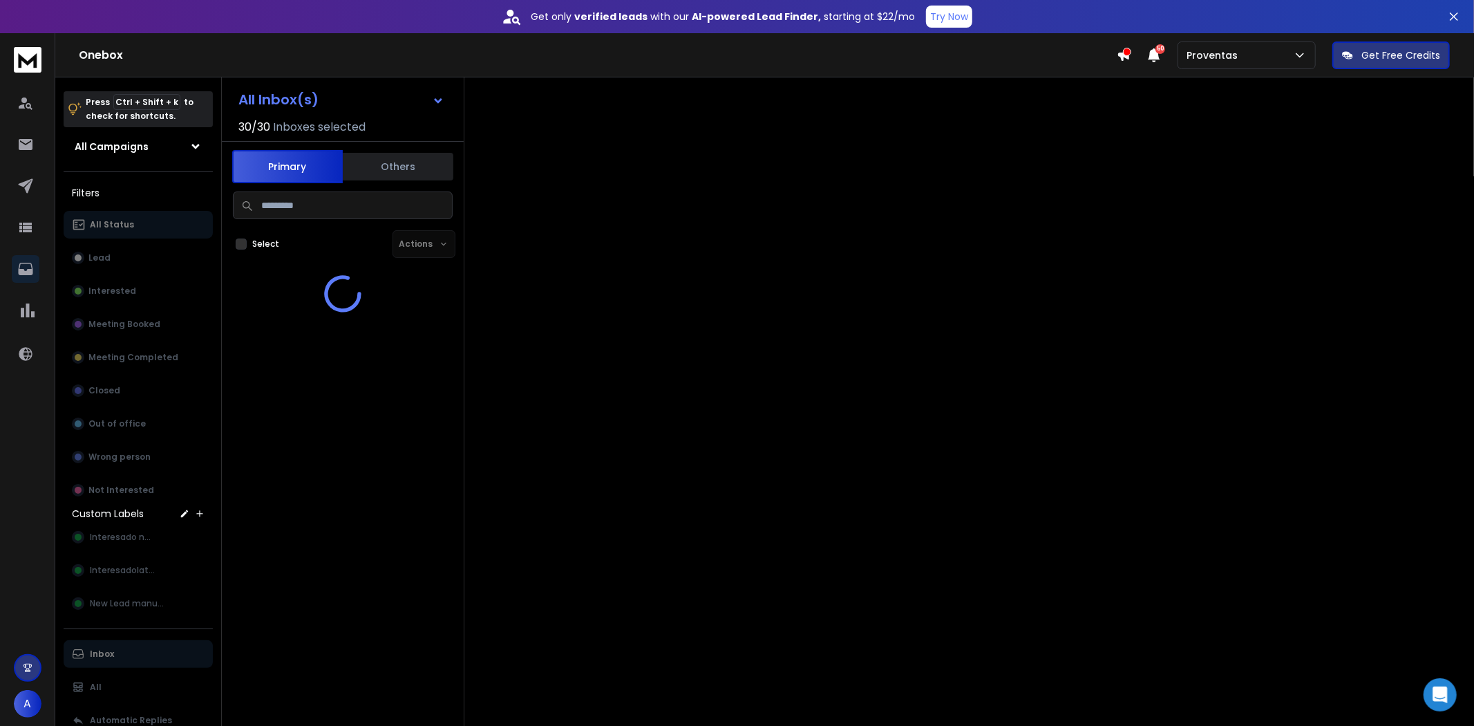
click at [309, 162] on button "Primary" at bounding box center [287, 166] width 111 height 33
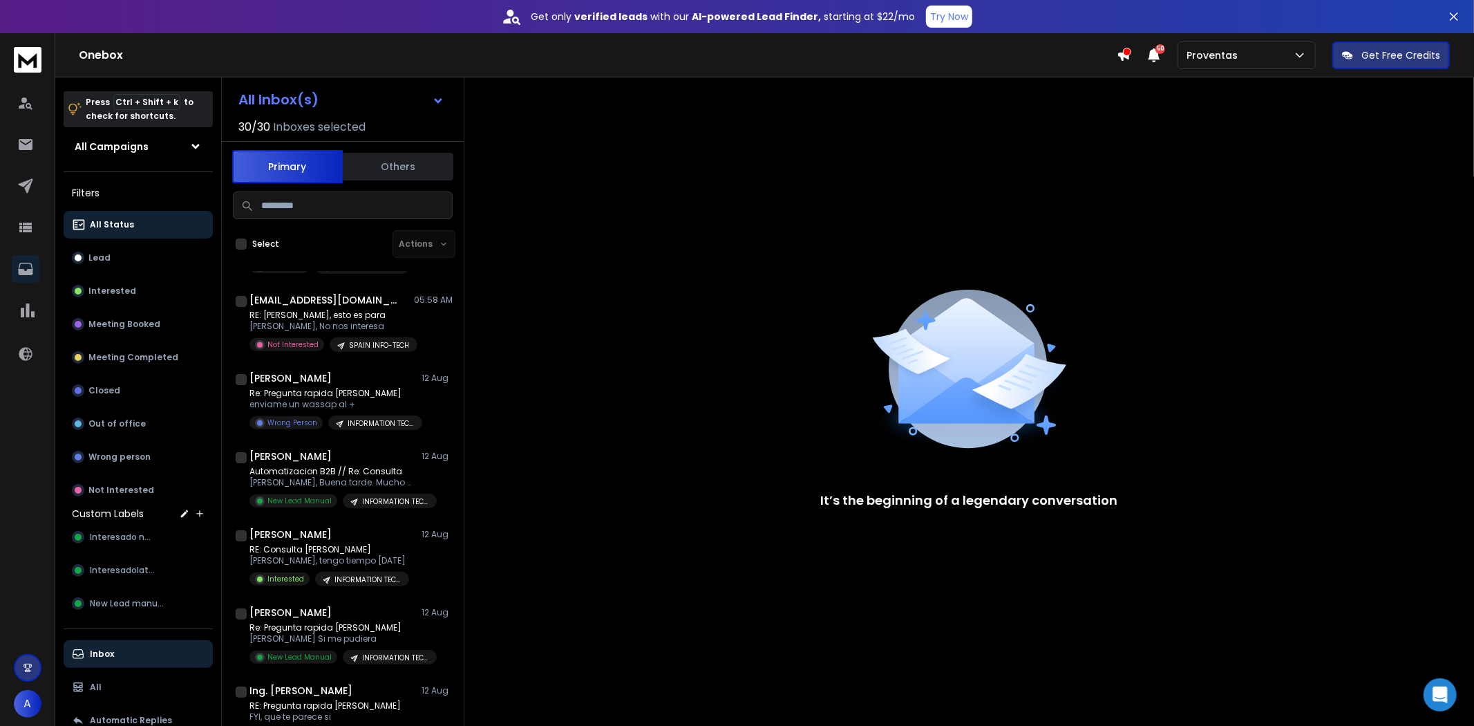
scroll to position [537, 0]
click at [388, 196] on input at bounding box center [343, 205] width 220 height 28
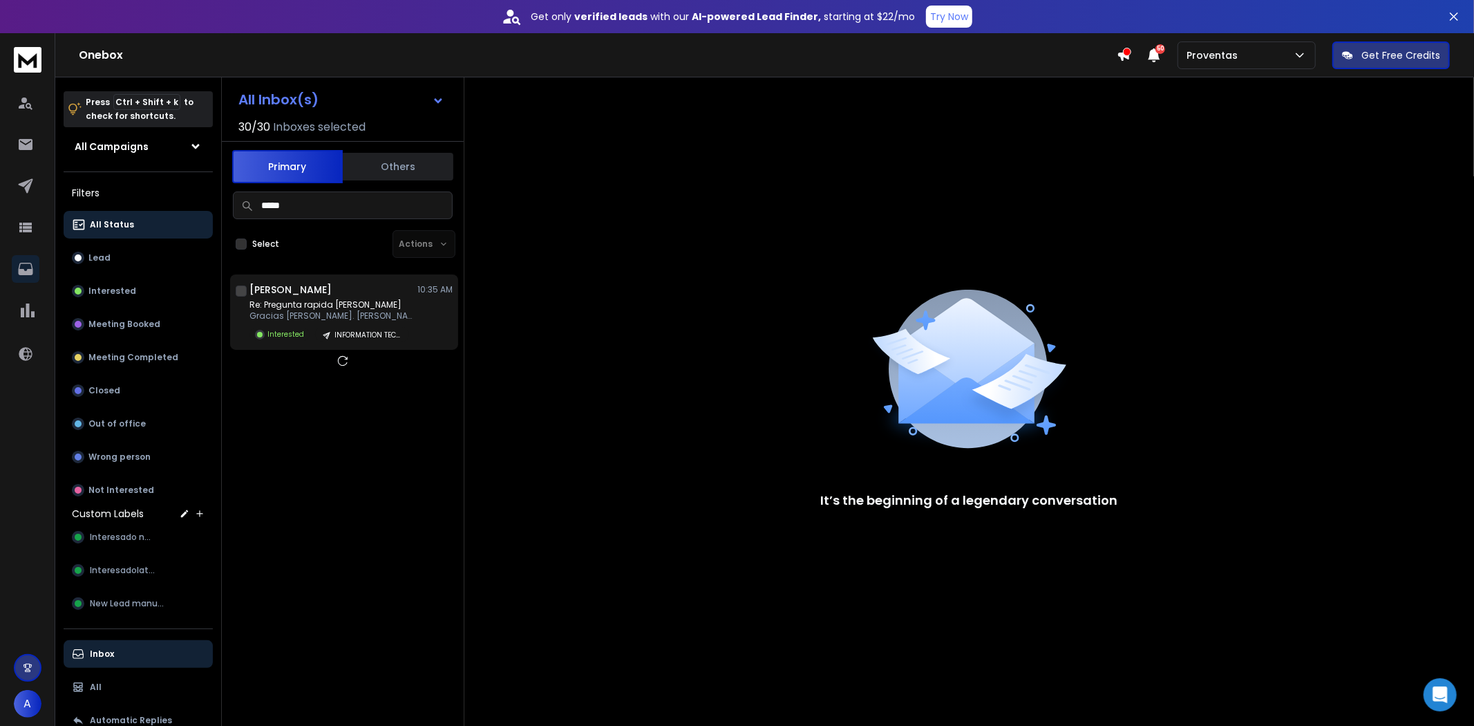
type input "*****"
click at [357, 288] on div "Vania De Rosas 10:35 AM" at bounding box center [350, 290] width 203 height 14
click at [350, 305] on p "Re: Pregunta rapida Peter" at bounding box center [332, 304] width 166 height 11
